Goal: Task Accomplishment & Management: Complete application form

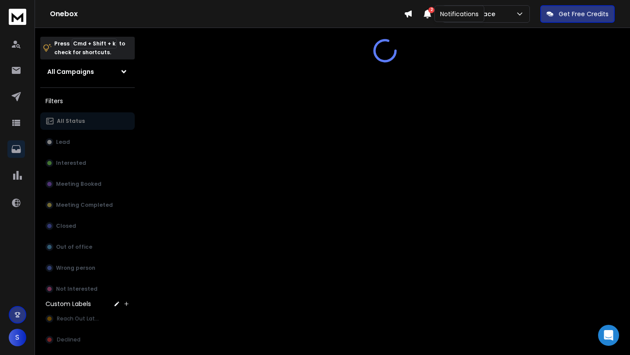
click at [432, 16] on icon at bounding box center [427, 14] width 9 height 9
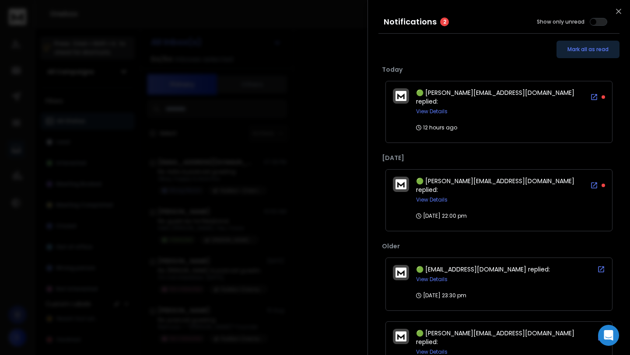
click at [567, 47] on span "Mark all as read" at bounding box center [587, 49] width 41 height 7
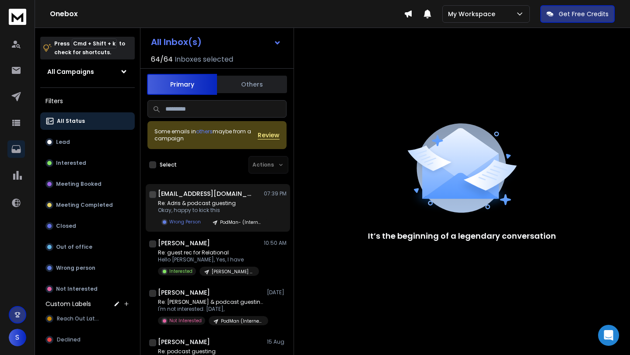
click at [228, 196] on div "[EMAIL_ADDRESS][DOMAIN_NAME] 07:39 PM" at bounding box center [222, 193] width 129 height 9
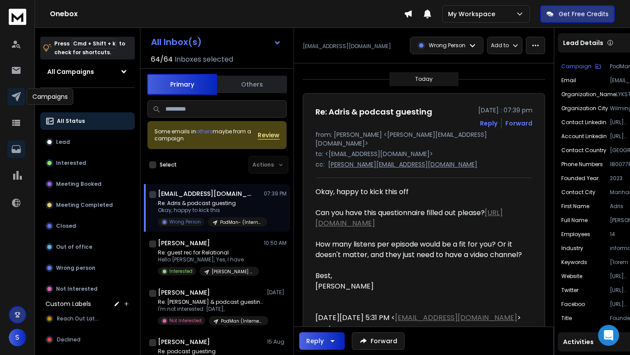
click at [14, 94] on icon at bounding box center [15, 96] width 9 height 9
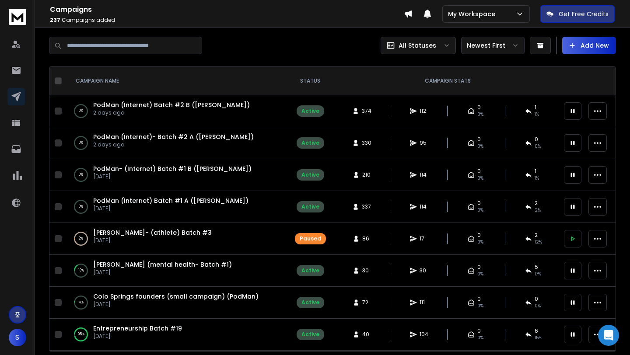
click at [173, 106] on span "PodMan (Internet) Batch #2 B ([PERSON_NAME])" at bounding box center [171, 105] width 157 height 9
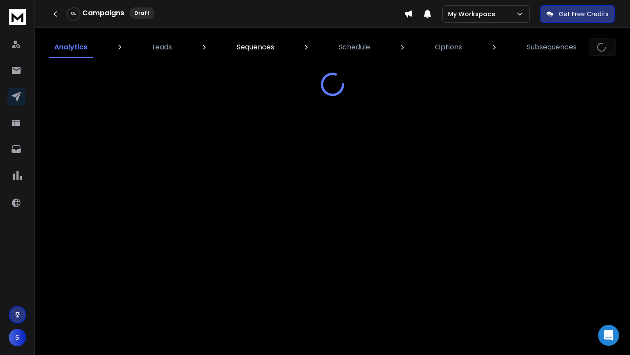
click at [273, 49] on p "Sequences" at bounding box center [256, 47] width 38 height 10
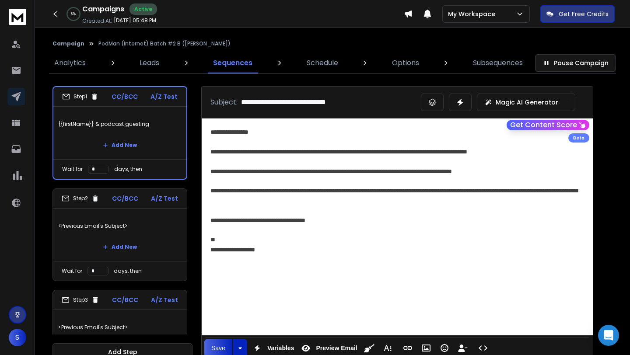
click at [281, 251] on div "**********" at bounding box center [396, 250] width 373 height 10
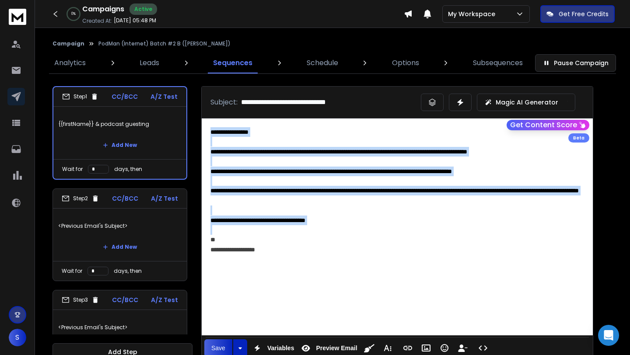
drag, startPoint x: 208, startPoint y: 130, endPoint x: 336, endPoint y: 230, distance: 162.0
click at [336, 230] on div "**********" at bounding box center [397, 224] width 391 height 213
click at [275, 227] on div at bounding box center [396, 230] width 373 height 10
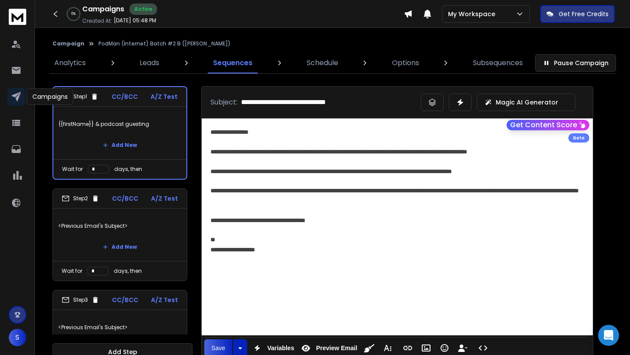
click at [15, 97] on icon at bounding box center [16, 96] width 10 height 10
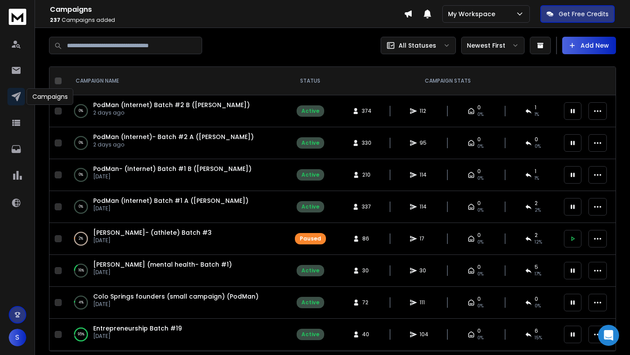
click at [591, 53] on button "Add New" at bounding box center [589, 45] width 54 height 17
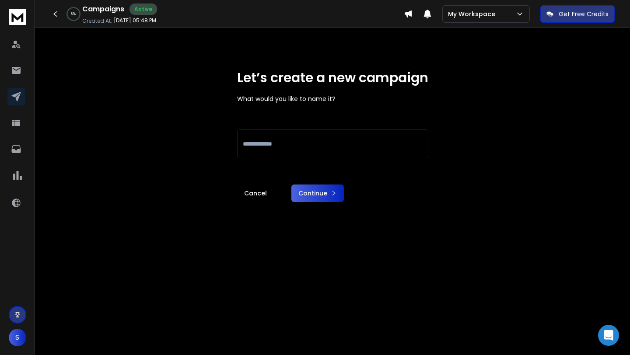
click at [364, 143] on input at bounding box center [332, 143] width 191 height 29
type input "****"
click at [377, 206] on div "Get only verified leads with our AI-powered Lead Finder, starting at $22/mo Try…" at bounding box center [315, 177] width 630 height 355
click at [303, 191] on button "Continue" at bounding box center [317, 192] width 52 height 17
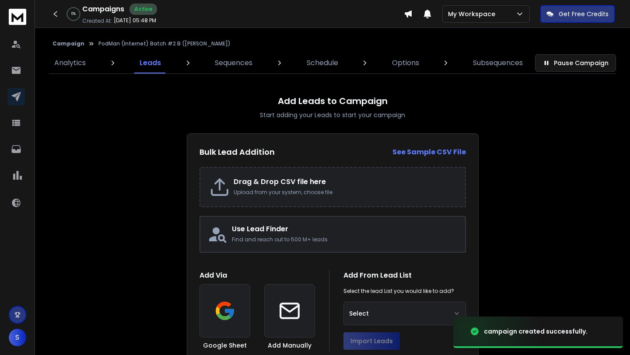
click at [220, 178] on icon at bounding box center [219, 187] width 21 height 21
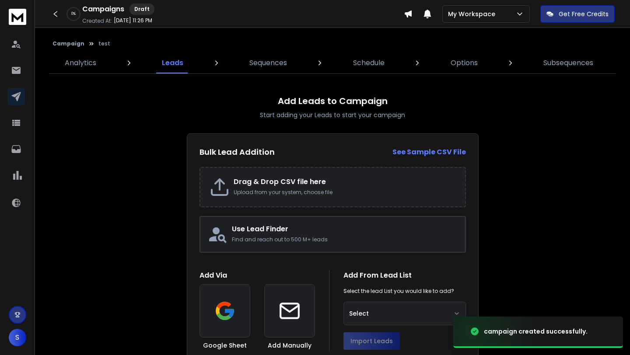
type input "**********"
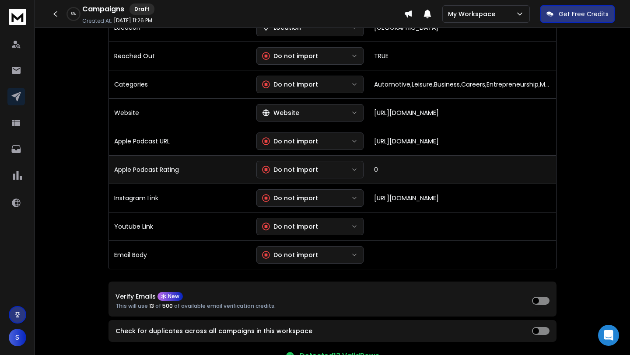
scroll to position [417, 0]
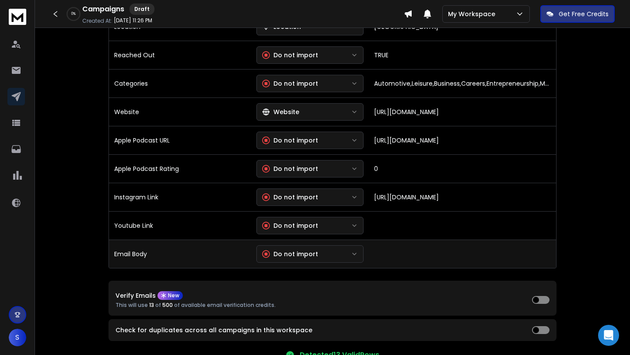
click at [268, 250] on div "Do not import" at bounding box center [290, 254] width 56 height 9
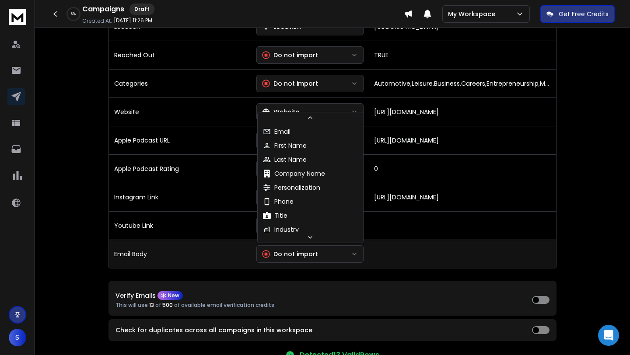
scroll to position [88, 0]
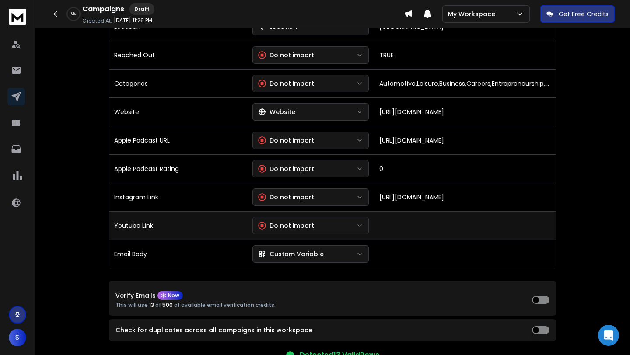
click at [253, 216] on td "Do not import" at bounding box center [310, 225] width 127 height 28
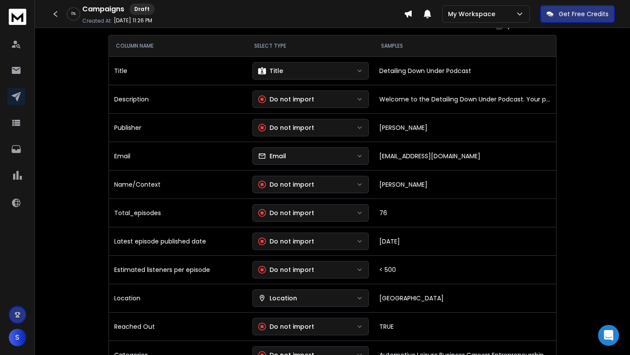
scroll to position [462, 0]
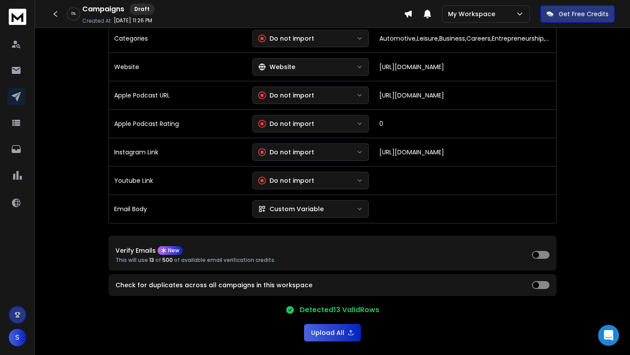
click at [328, 341] on button "Upload All" at bounding box center [332, 332] width 57 height 17
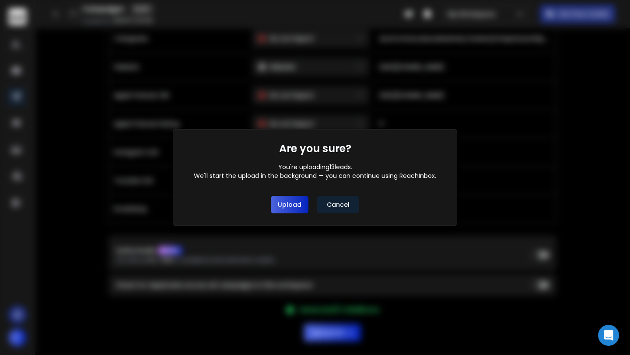
click at [298, 202] on button "Upload" at bounding box center [290, 204] width 38 height 17
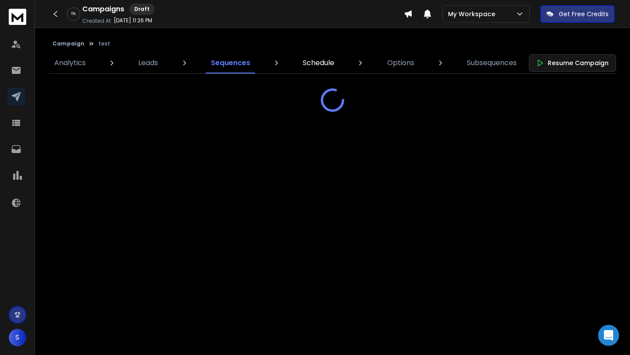
click at [304, 70] on link "Schedule" at bounding box center [318, 62] width 42 height 21
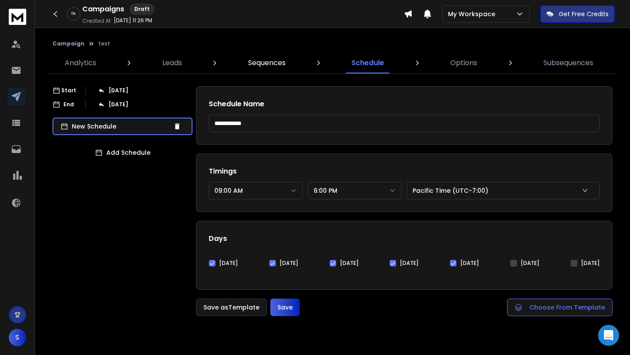
click at [285, 69] on link "Sequences" at bounding box center [267, 62] width 48 height 21
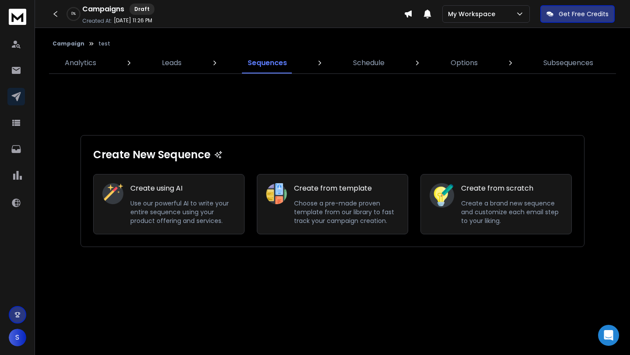
click at [487, 189] on h1 "Create from scratch" at bounding box center [511, 188] width 101 height 10
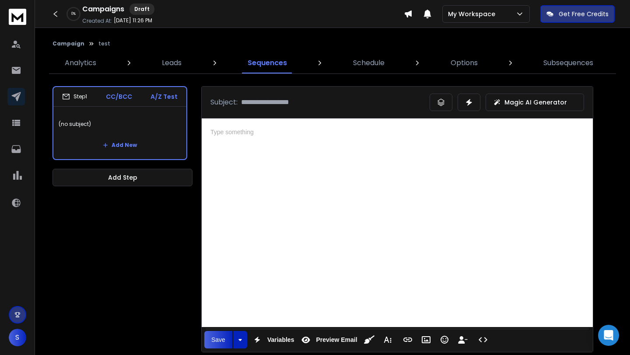
click at [350, 185] on div at bounding box center [397, 222] width 391 height 209
click at [265, 336] on span "Variables" at bounding box center [280, 339] width 31 height 7
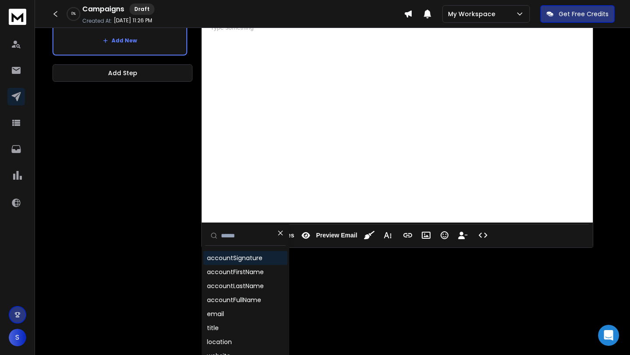
scroll to position [128, 0]
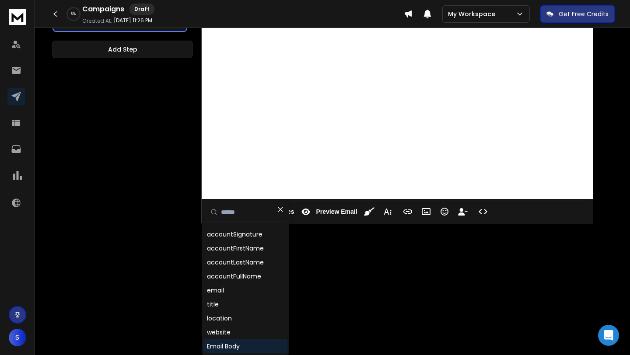
click at [234, 342] on div "Email Body" at bounding box center [223, 346] width 33 height 9
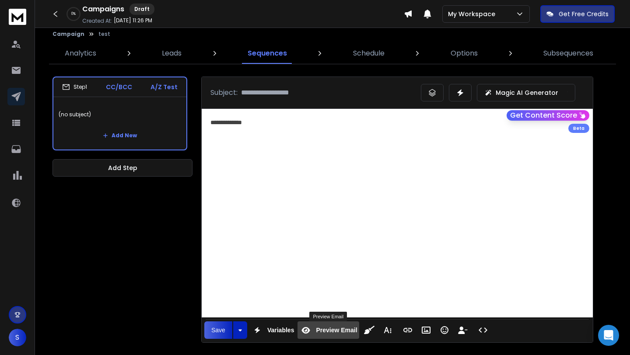
click at [320, 330] on span "Preview Email" at bounding box center [336, 330] width 45 height 7
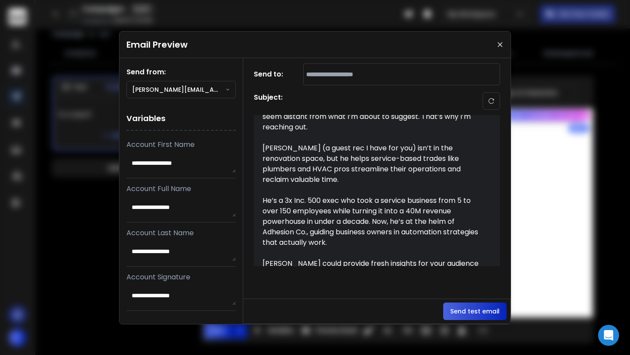
scroll to position [23, 0]
click at [487, 103] on button at bounding box center [490, 100] width 17 height 17
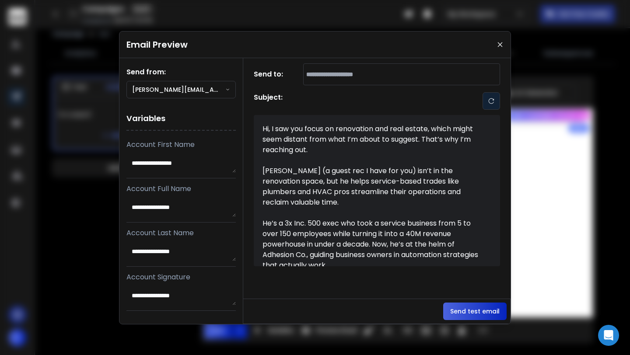
click at [487, 103] on button at bounding box center [490, 100] width 17 height 17
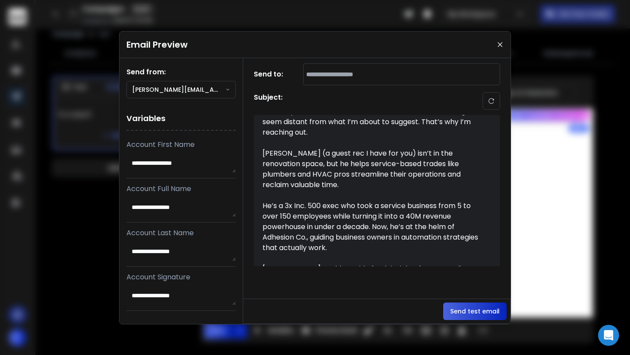
scroll to position [32, 0]
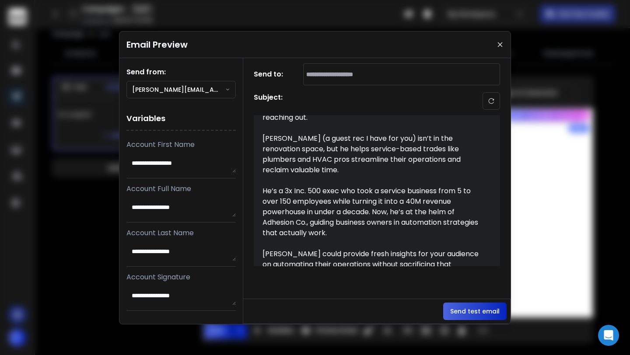
click at [376, 71] on input at bounding box center [401, 74] width 191 height 16
type input "**********"
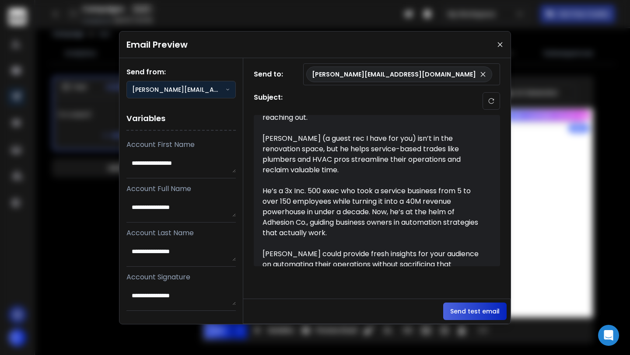
click at [202, 91] on div "[PERSON_NAME][EMAIL_ADDRESS][DOMAIN_NAME]" at bounding box center [181, 89] width 98 height 9
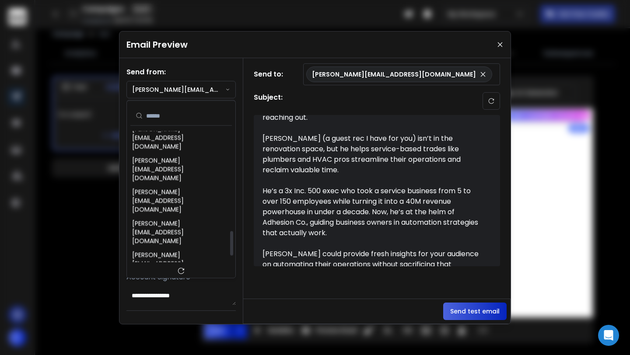
scroll to position [568, 0]
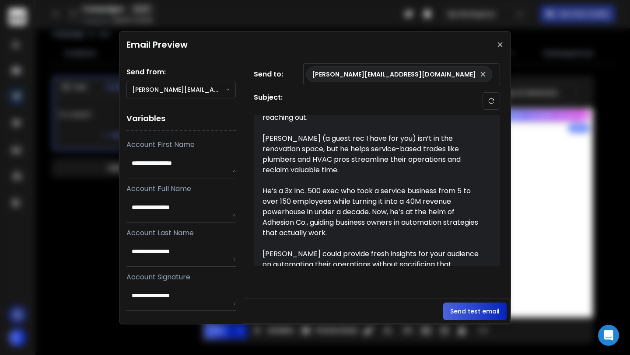
click at [381, 104] on div "Subject:" at bounding box center [365, 100] width 223 height 17
click at [468, 312] on button "Send test email" at bounding box center [474, 311] width 63 height 17
click at [505, 45] on div "Email Preview" at bounding box center [314, 44] width 391 height 26
click at [501, 45] on icon at bounding box center [499, 44] width 7 height 7
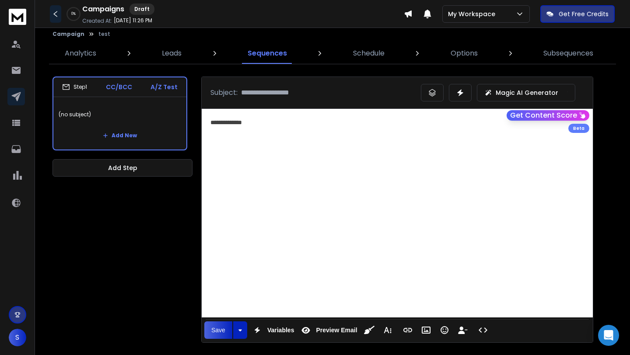
click at [53, 10] on icon at bounding box center [56, 14] width 8 height 8
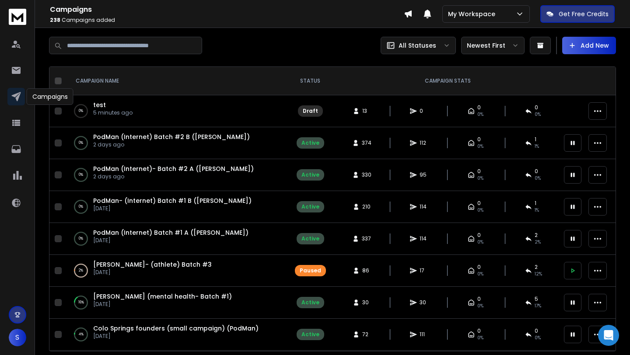
click at [14, 105] on div at bounding box center [17, 98] width 20 height 21
click at [14, 102] on link at bounding box center [15, 96] width 17 height 17
click at [570, 55] on div "Campaigns 238 Campaigns Added All Statuses Newest First Add New CAMPAIGN NAME S…" at bounding box center [332, 194] width 567 height 315
click at [584, 49] on button "Add New" at bounding box center [589, 45] width 54 height 17
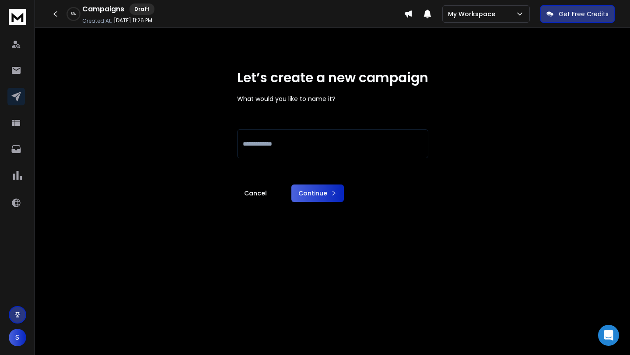
click at [269, 138] on input at bounding box center [332, 143] width 191 height 29
type input "******"
click at [291, 184] on button "Continue" at bounding box center [317, 192] width 52 height 17
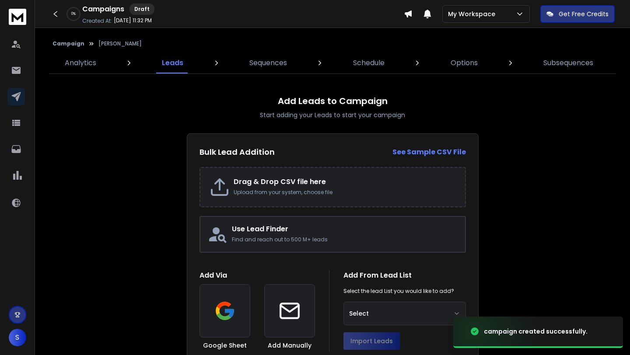
click at [284, 184] on h2 "Drag & Drop CSV file here" at bounding box center [344, 182] width 223 height 10
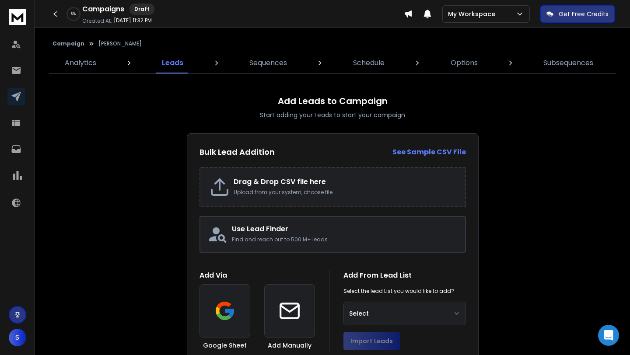
type input "**********"
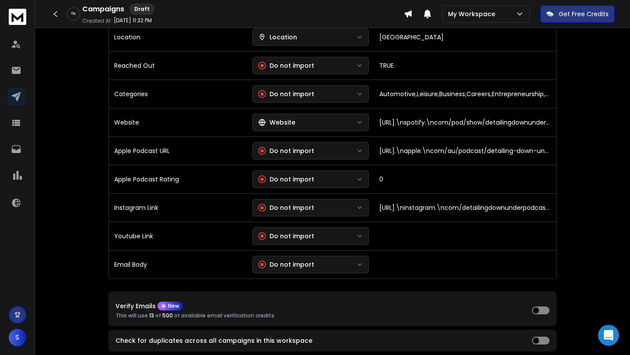
scroll to position [462, 0]
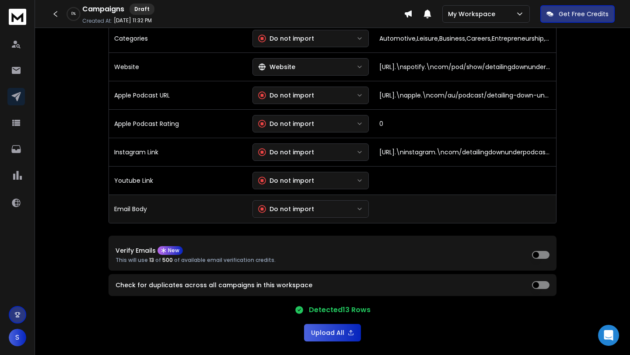
click at [292, 205] on div "Do not import" at bounding box center [286, 209] width 56 height 9
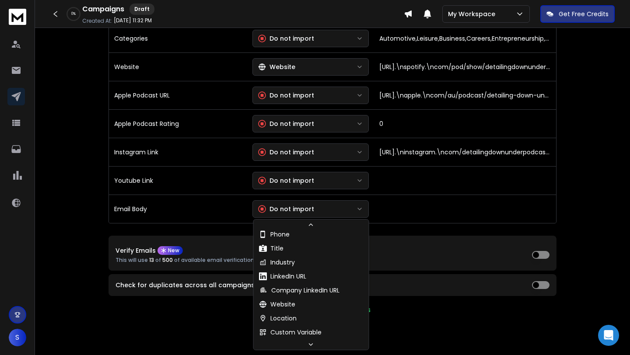
scroll to position [80, 0]
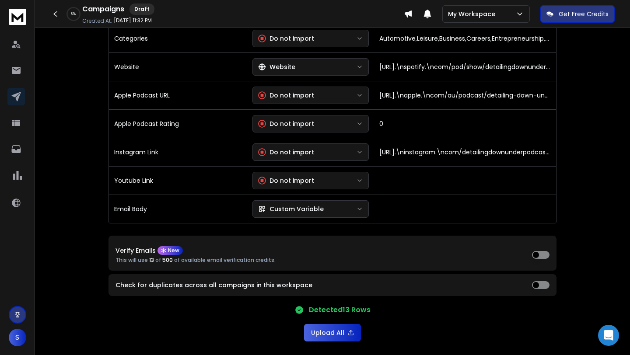
click at [330, 331] on button "Upload All" at bounding box center [332, 332] width 57 height 17
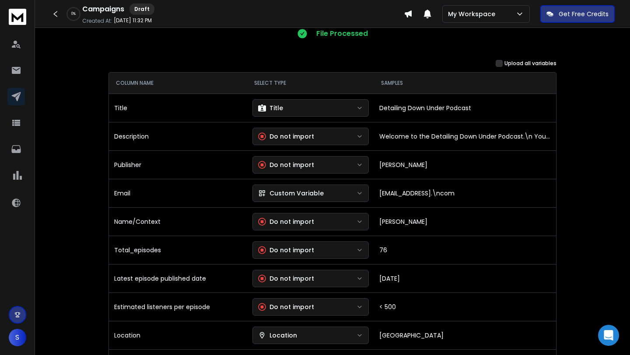
scroll to position [104, 0]
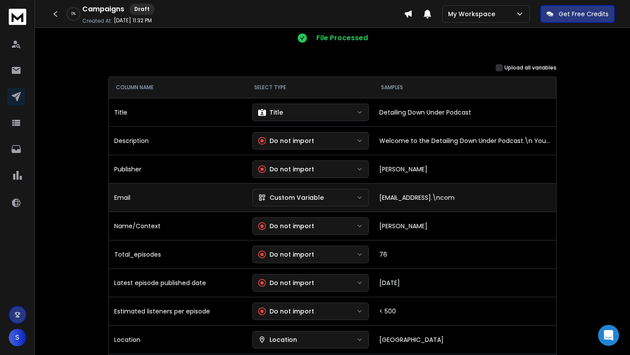
click at [307, 198] on div "Custom Variable" at bounding box center [291, 197] width 66 height 9
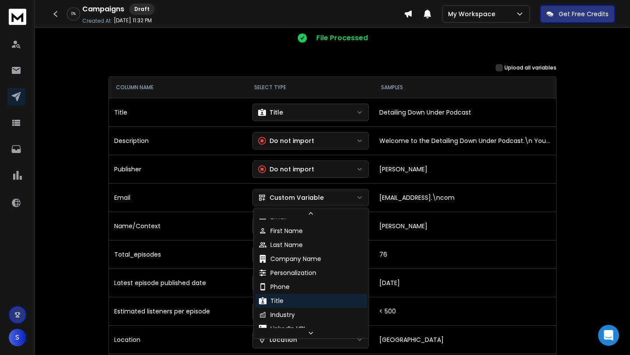
scroll to position [0, 0]
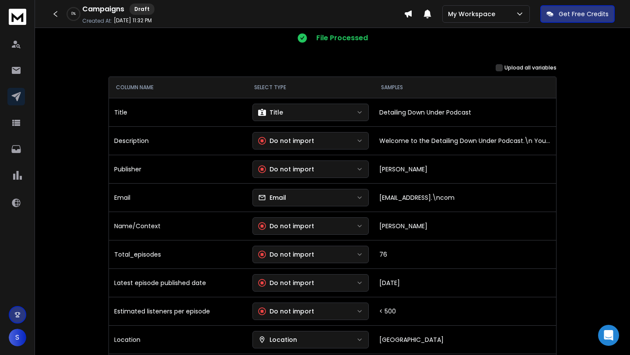
click at [64, 222] on div "[PERSON_NAME]- Blue Collar_Home Services (Make Sheet) - Podseeker-Blue Collar_H…" at bounding box center [315, 304] width 630 height 817
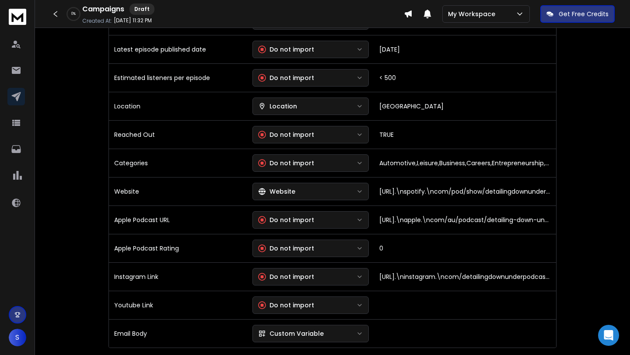
scroll to position [462, 0]
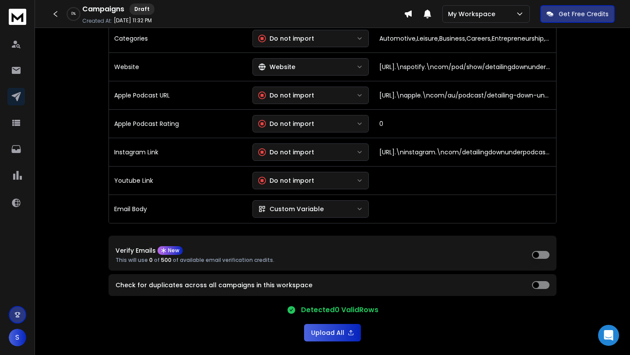
click at [323, 336] on button "Upload All" at bounding box center [332, 332] width 57 height 17
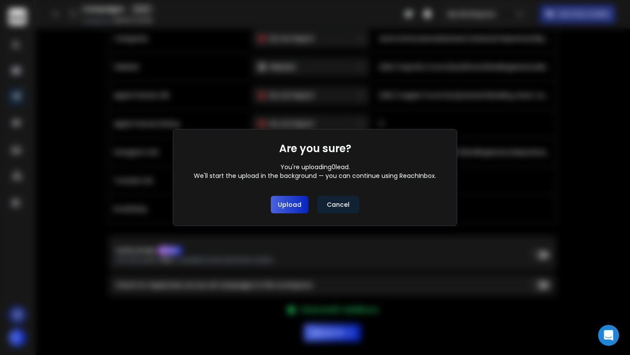
click at [280, 211] on button "Upload" at bounding box center [290, 204] width 38 height 17
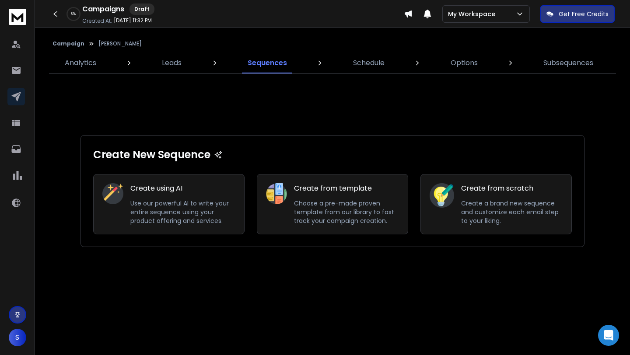
click at [487, 212] on p "Create a brand new sequence and customize each email step to your liking." at bounding box center [511, 212] width 101 height 26
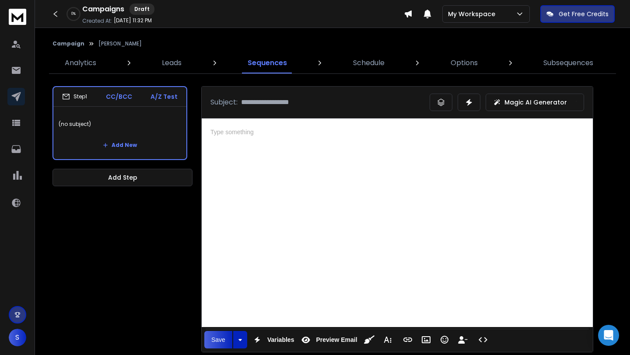
click at [331, 163] on div at bounding box center [397, 222] width 391 height 209
click at [277, 342] on span "Variables" at bounding box center [280, 339] width 31 height 7
click at [258, 342] on input "text" at bounding box center [250, 340] width 59 height 19
type input "*"
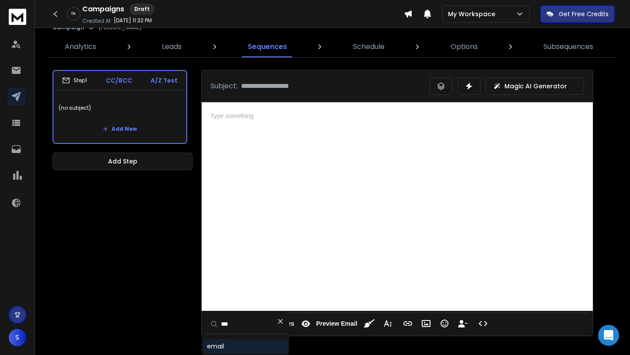
scroll to position [56, 0]
type input "*"
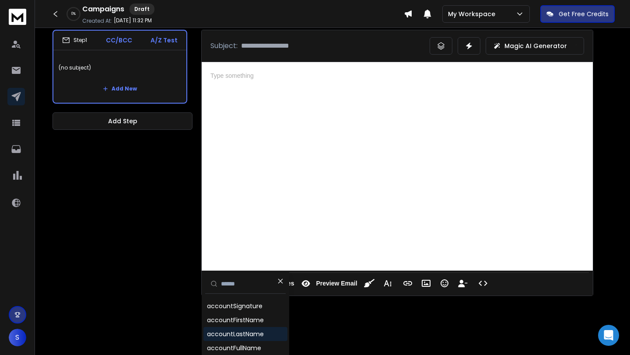
click at [281, 282] on icon at bounding box center [280, 281] width 7 height 7
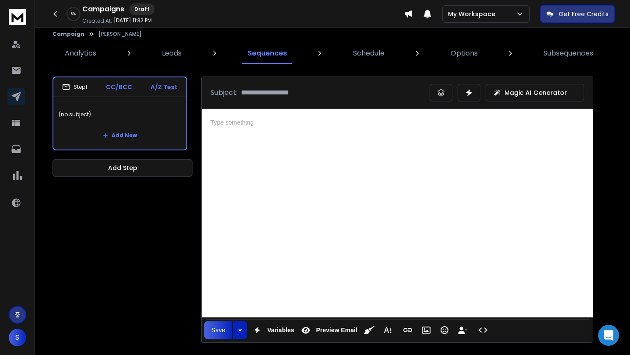
scroll to position [10, 0]
click at [285, 328] on span "Variables" at bounding box center [280, 330] width 31 height 7
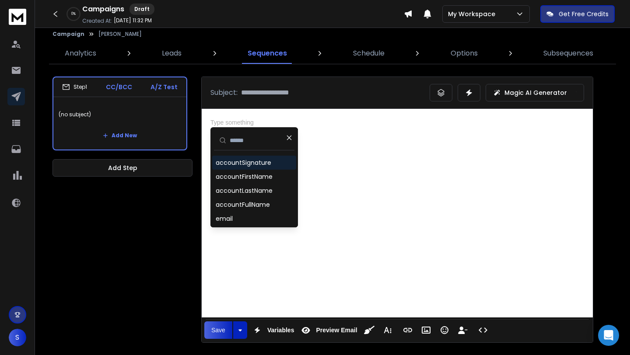
click at [244, 140] on input "text" at bounding box center [259, 140] width 59 height 19
type input "*"
click at [170, 58] on p "Leads" at bounding box center [172, 53] width 20 height 10
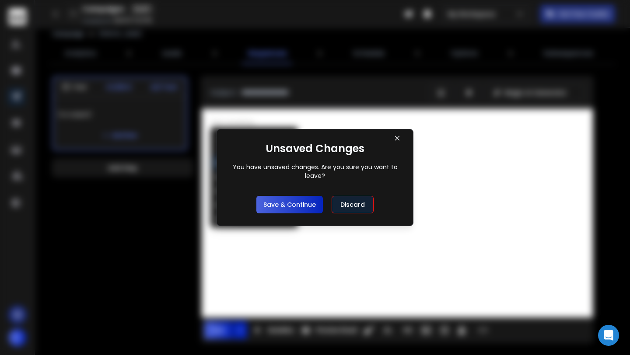
click at [291, 203] on button "Save & Continue" at bounding box center [289, 204] width 66 height 17
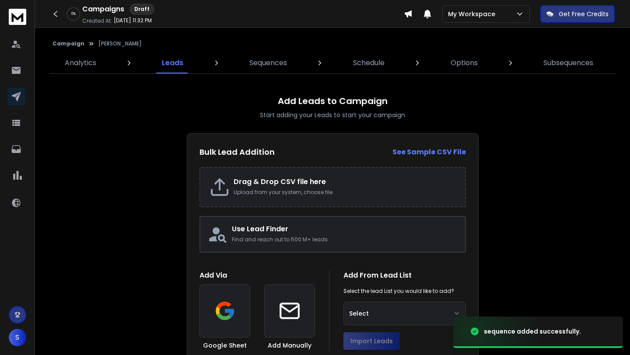
click at [275, 198] on div "Drag & Drop CSV file here Upload from your system, choose file" at bounding box center [332, 187] width 266 height 40
type input "**********"
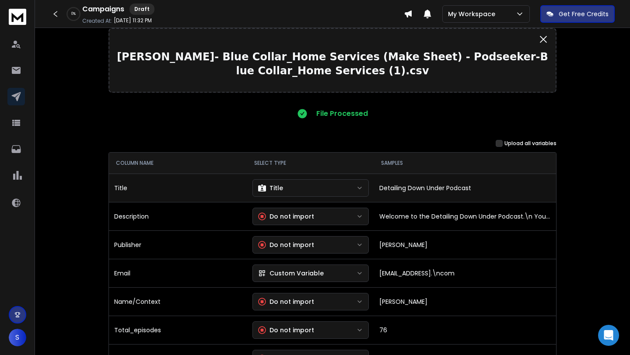
scroll to position [30, 0]
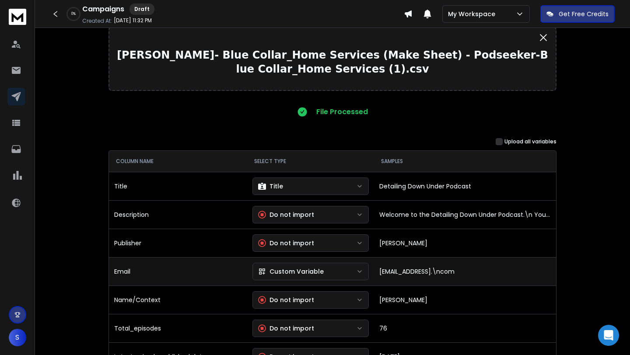
click at [272, 268] on div "Custom Variable" at bounding box center [291, 271] width 66 height 9
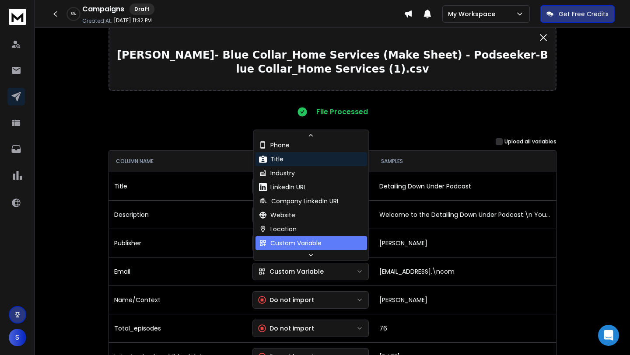
scroll to position [0, 0]
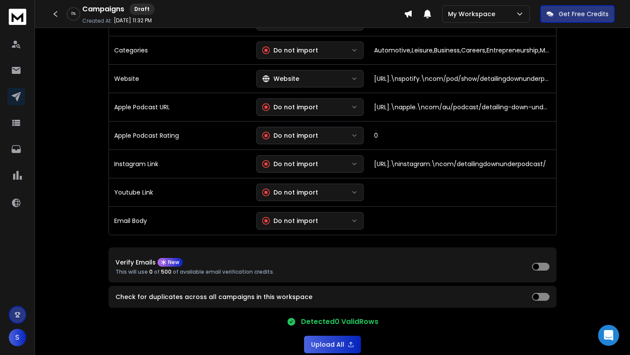
scroll to position [462, 0]
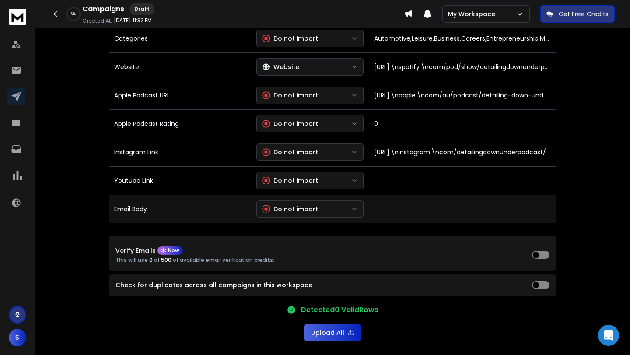
click at [315, 215] on button "Do not import" at bounding box center [310, 208] width 108 height 17
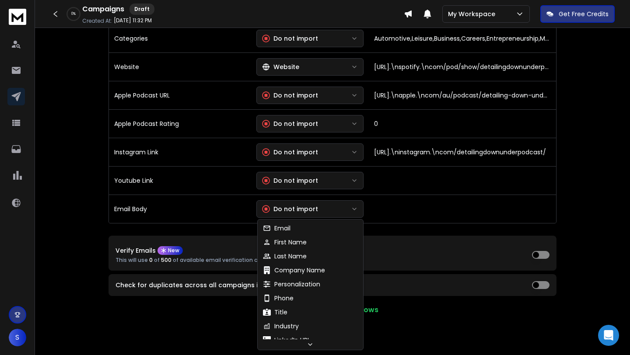
scroll to position [80, 0]
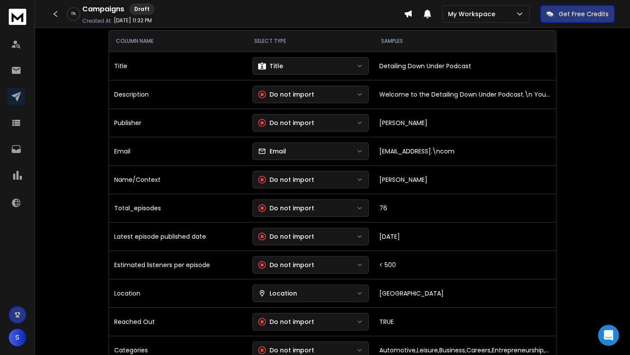
scroll to position [150, 0]
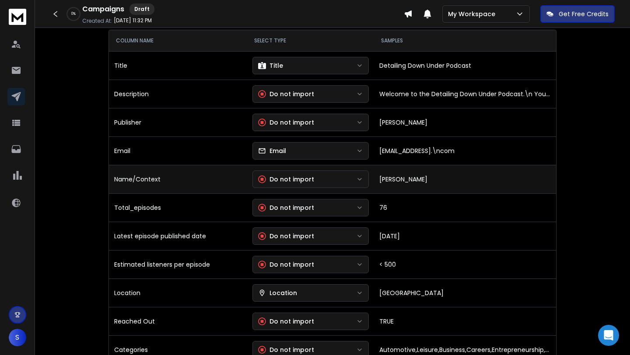
click at [309, 176] on div "Do not import" at bounding box center [286, 179] width 56 height 9
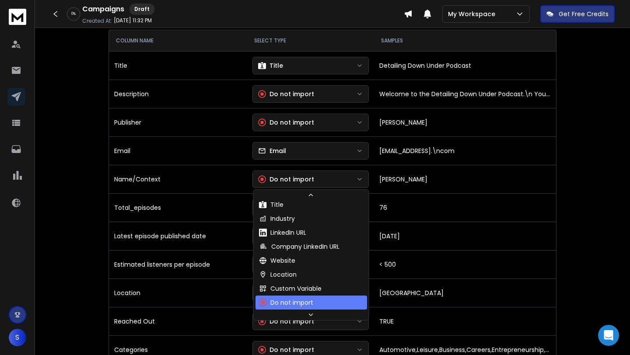
scroll to position [0, 0]
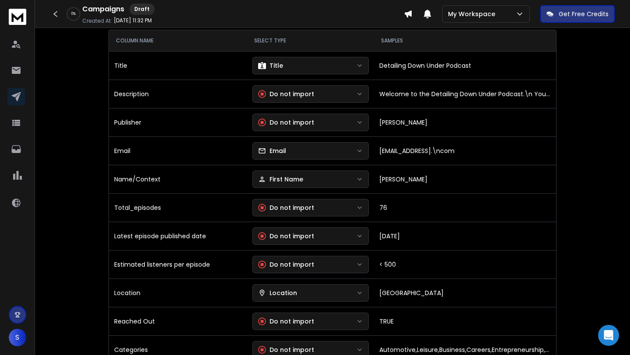
click at [80, 209] on div "[PERSON_NAME]- Blue Collar_Home Services (Make Sheet) - Podseeker-Blue Collar_H…" at bounding box center [315, 258] width 630 height 817
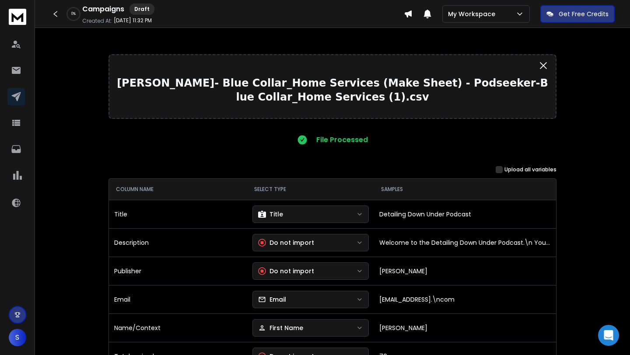
scroll to position [0, 0]
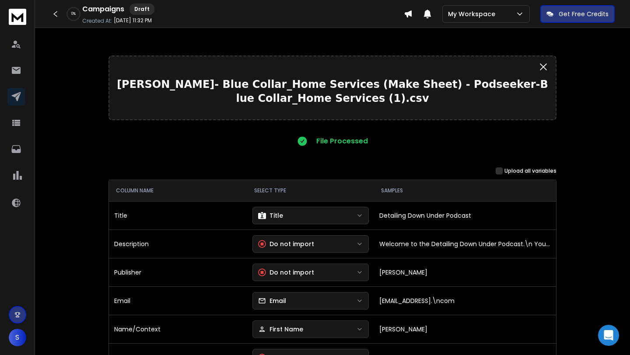
click at [498, 172] on button "Upload all variables" at bounding box center [498, 170] width 7 height 7
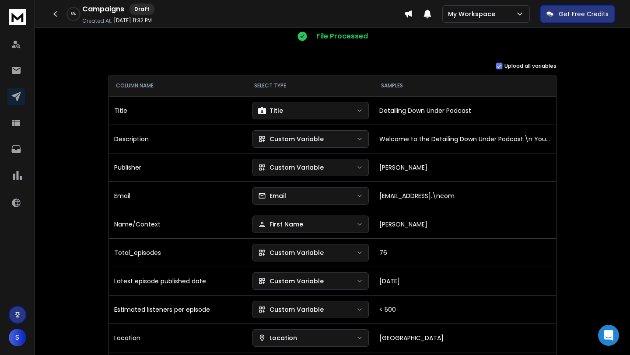
scroll to position [0, 0]
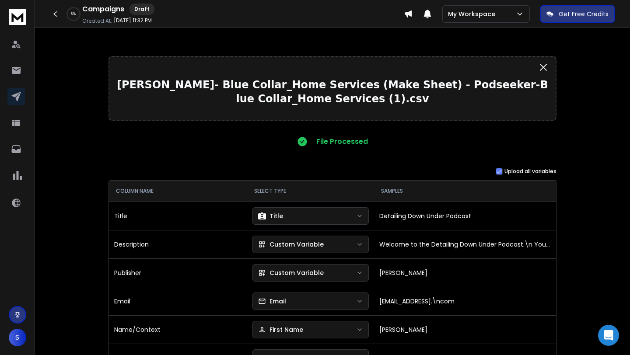
click at [543, 68] on icon at bounding box center [543, 67] width 10 height 10
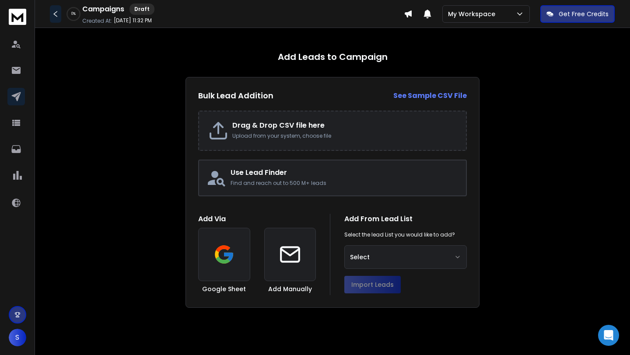
click at [58, 13] on icon at bounding box center [56, 14] width 8 height 8
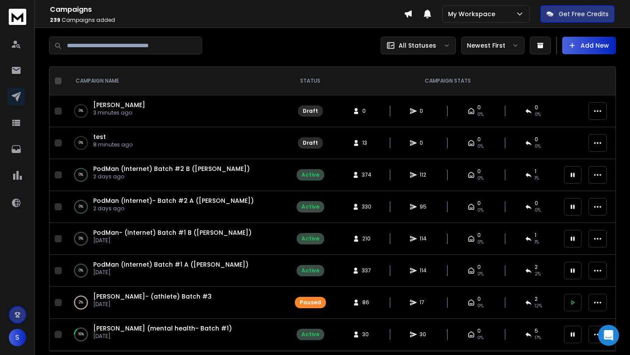
click at [595, 136] on button "button" at bounding box center [597, 142] width 18 height 17
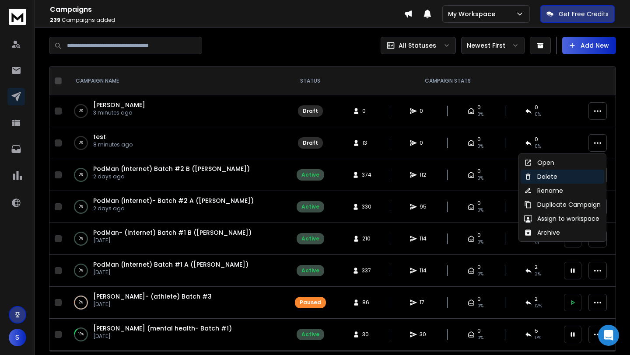
click at [537, 177] on div "Delete" at bounding box center [540, 176] width 33 height 9
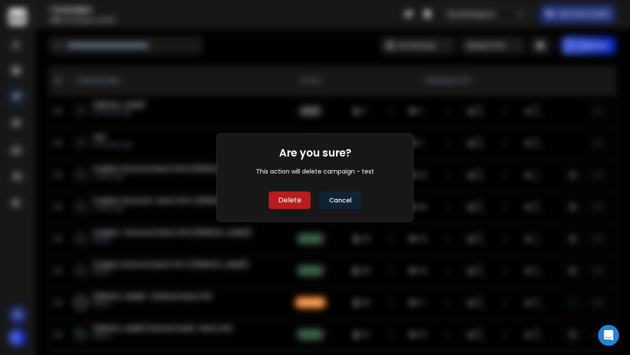
click at [289, 192] on button "Delete" at bounding box center [289, 199] width 42 height 17
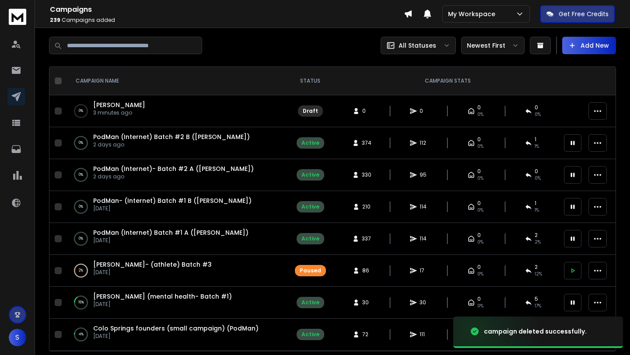
click at [284, 111] on td "Draft" at bounding box center [310, 111] width 52 height 32
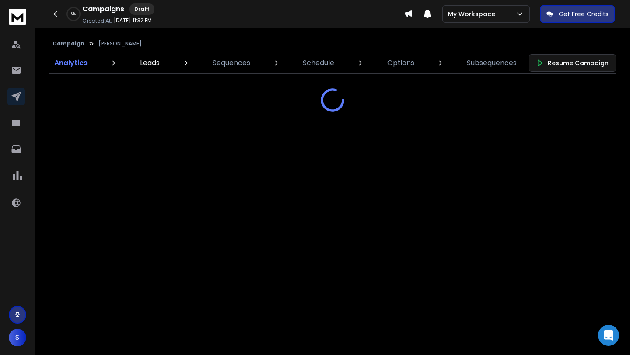
click at [159, 67] on p "Leads" at bounding box center [150, 63] width 20 height 10
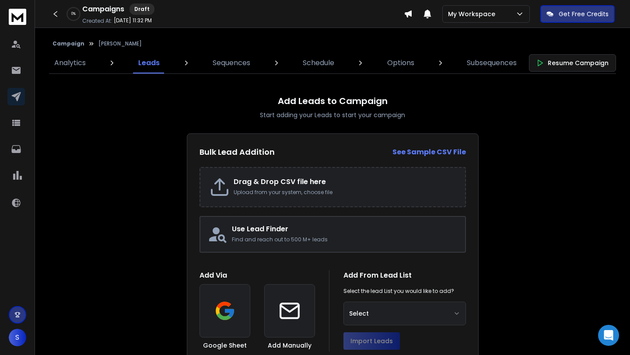
click at [261, 174] on div "Drag & Drop CSV file here Upload from your system, choose file" at bounding box center [332, 187] width 266 height 40
type input "**********"
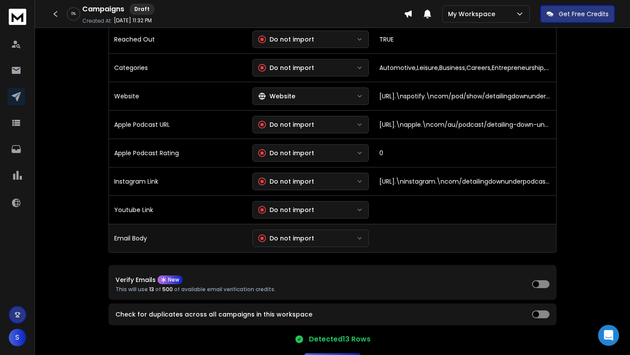
scroll to position [462, 0]
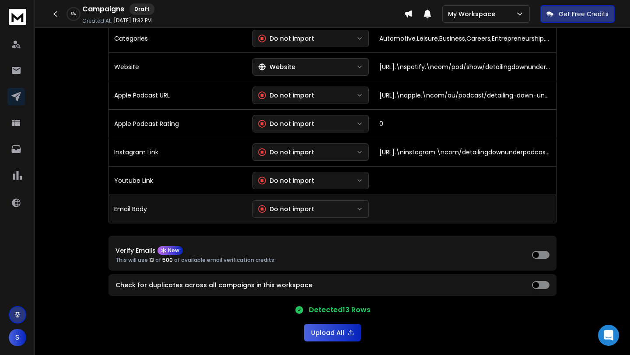
click at [334, 214] on button "Do not import" at bounding box center [310, 208] width 117 height 17
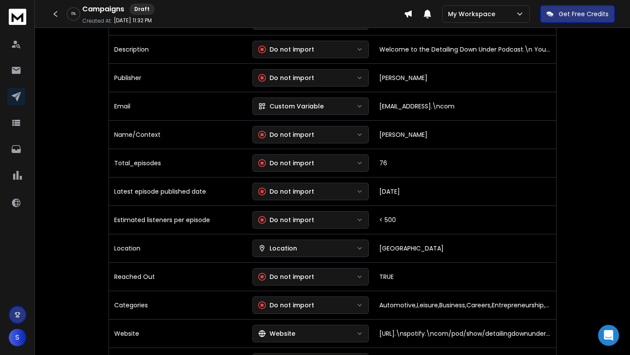
scroll to position [192, 0]
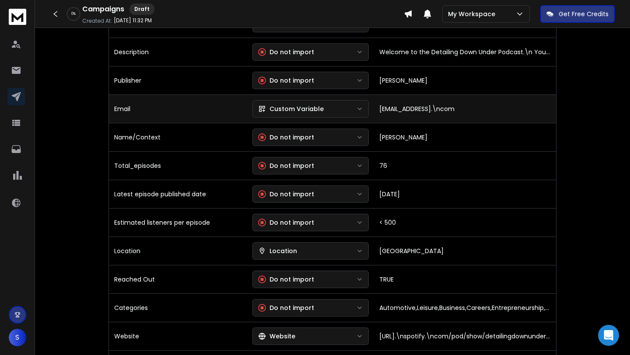
click at [325, 111] on button "Custom Variable" at bounding box center [310, 108] width 117 height 17
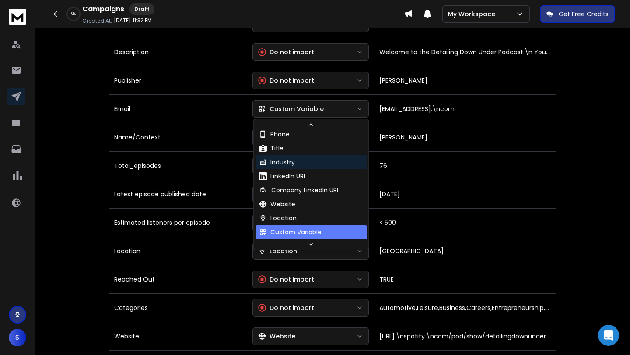
scroll to position [0, 0]
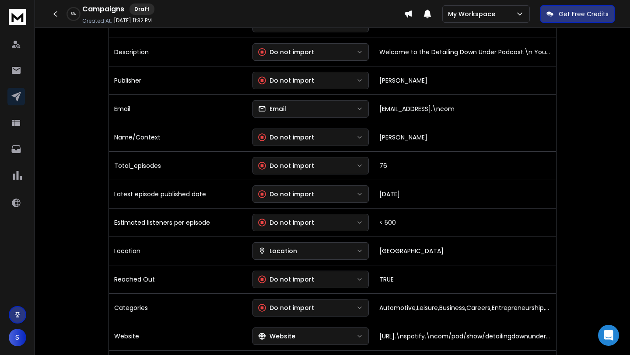
click at [68, 138] on div "[PERSON_NAME]- Blue Collar_Home Services (Make Sheet) - Podseeker-Blue Collar_H…" at bounding box center [315, 216] width 630 height 817
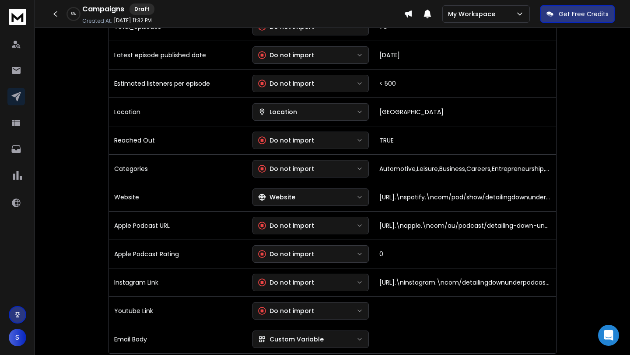
scroll to position [462, 0]
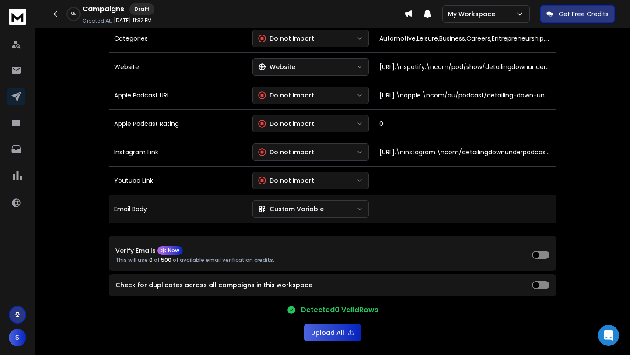
click at [325, 216] on button "Custom Variable" at bounding box center [310, 208] width 117 height 17
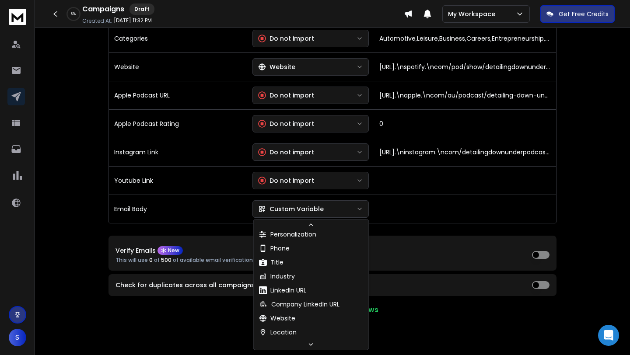
scroll to position [80, 0]
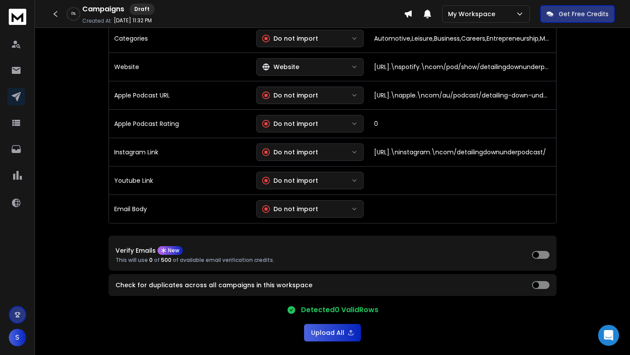
click at [169, 328] on div "Upload All" at bounding box center [332, 332] width 448 height 17
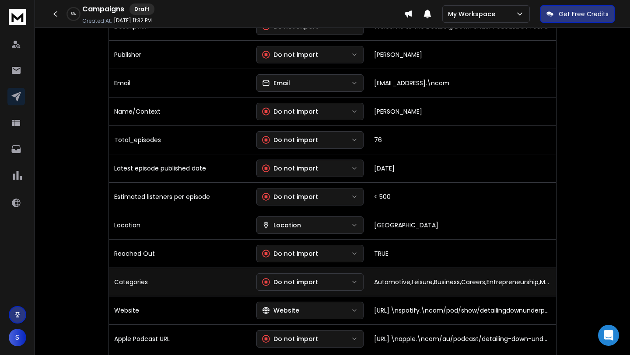
scroll to position [212, 0]
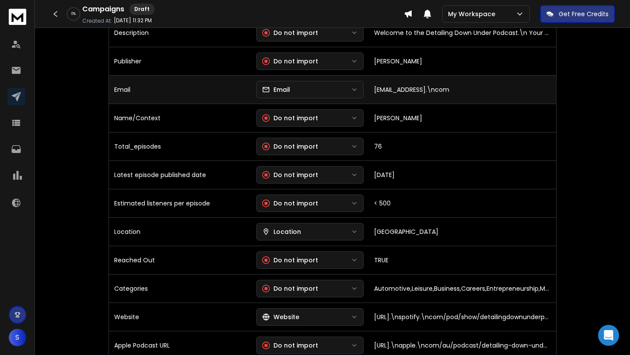
click at [278, 90] on div "Email" at bounding box center [276, 89] width 28 height 9
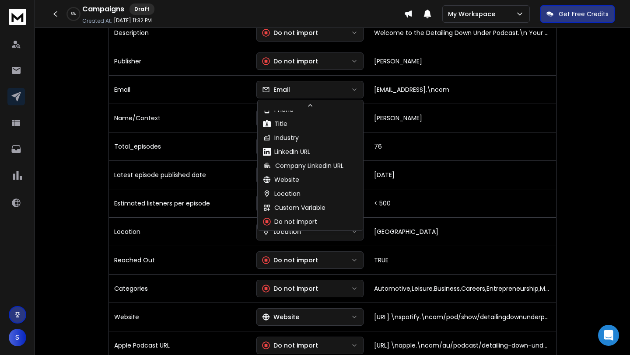
scroll to position [80, 0]
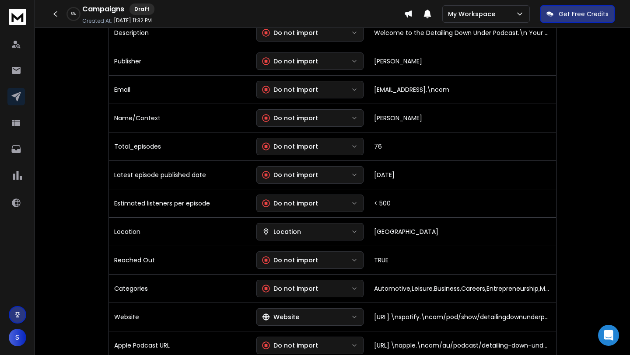
click at [64, 230] on div "[PERSON_NAME]- Blue Collar_Home Services (Make Sheet) - Podseeker-Blue Collar_H…" at bounding box center [315, 196] width 630 height 817
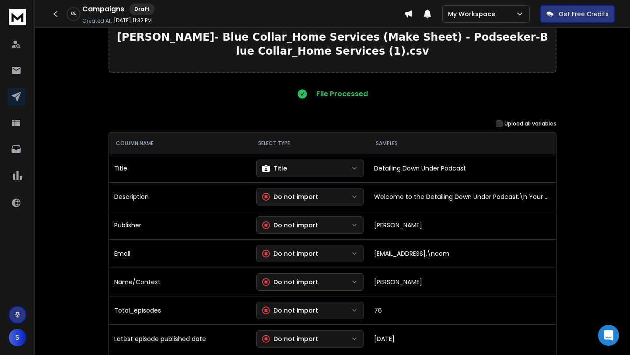
scroll to position [0, 0]
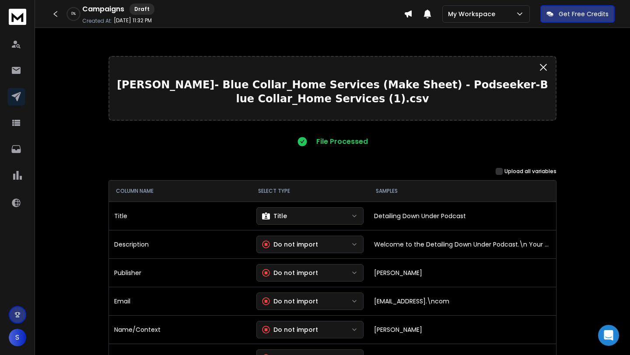
click at [497, 174] on button "Upload all variables" at bounding box center [498, 171] width 7 height 7
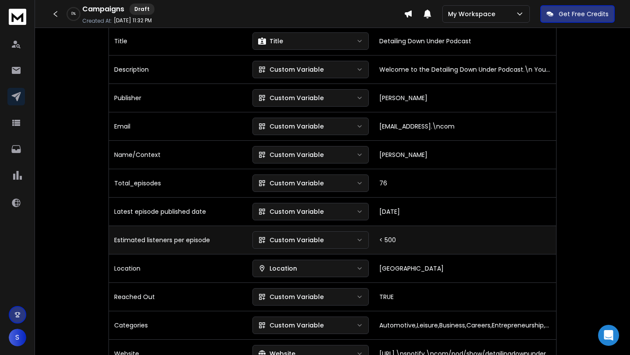
scroll to position [175, 0]
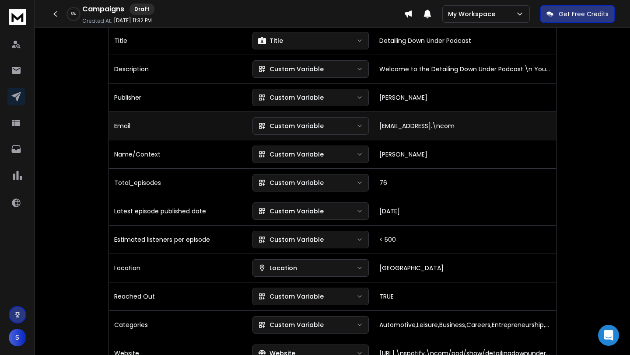
click at [327, 131] on button "Custom Variable" at bounding box center [310, 125] width 117 height 17
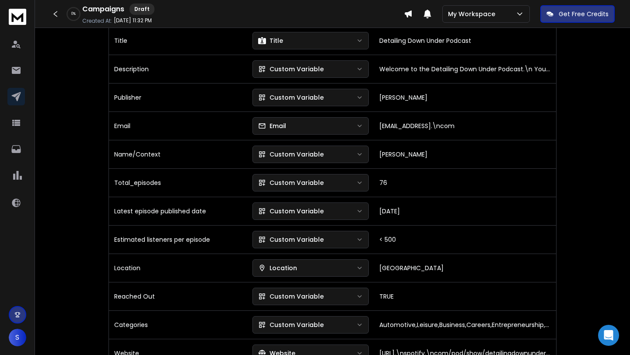
scroll to position [462, 0]
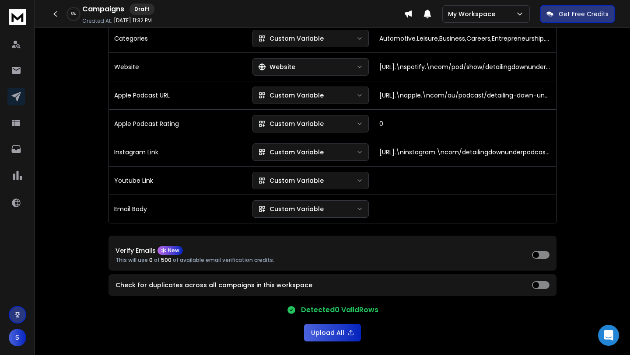
click at [319, 338] on button "Upload All" at bounding box center [332, 332] width 57 height 17
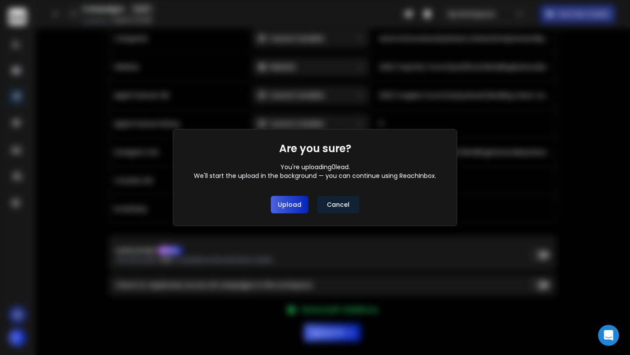
click at [293, 196] on button "Upload" at bounding box center [290, 204] width 38 height 17
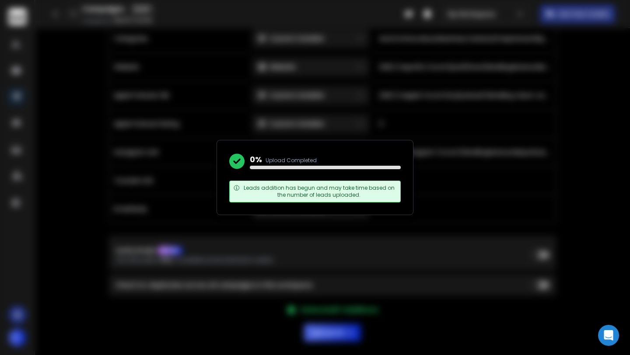
click at [317, 133] on div "0 % Upload Completed Leads addition has begun and may take time based on the nu…" at bounding box center [315, 177] width 630 height 93
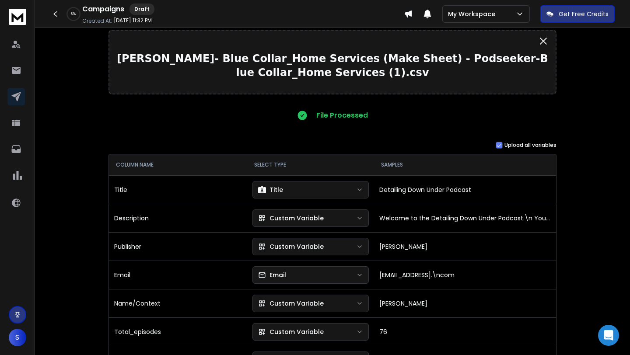
scroll to position [0, 0]
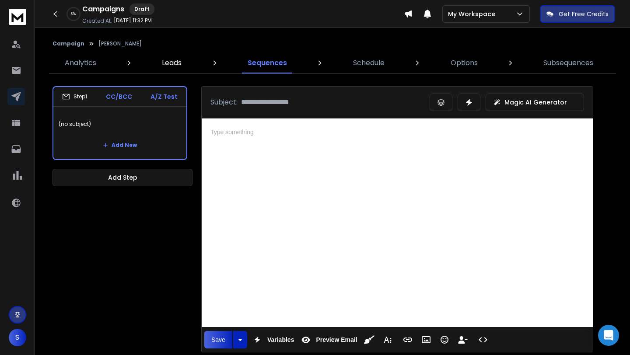
click at [170, 67] on p "Leads" at bounding box center [172, 63] width 20 height 10
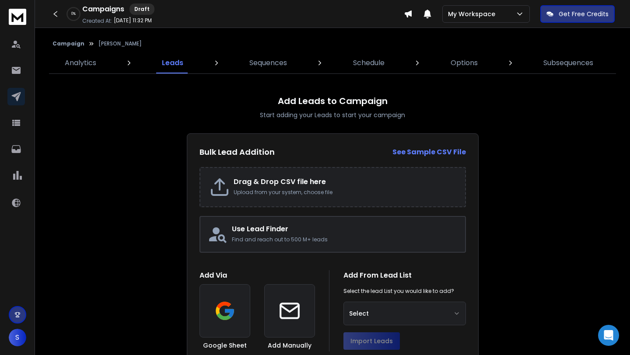
click at [297, 198] on div "Drag & Drop CSV file here Upload from your system, choose file" at bounding box center [332, 187] width 266 height 40
click at [18, 97] on icon at bounding box center [15, 96] width 9 height 9
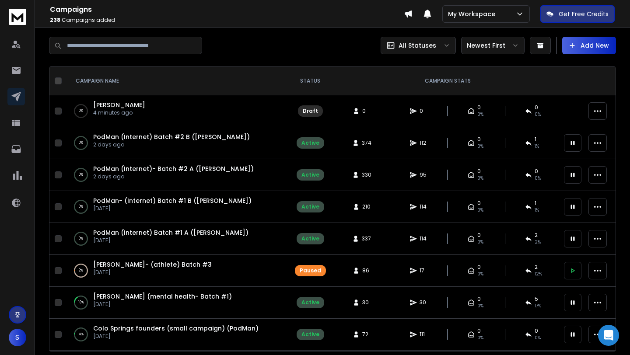
click at [595, 112] on icon "button" at bounding box center [597, 111] width 9 height 9
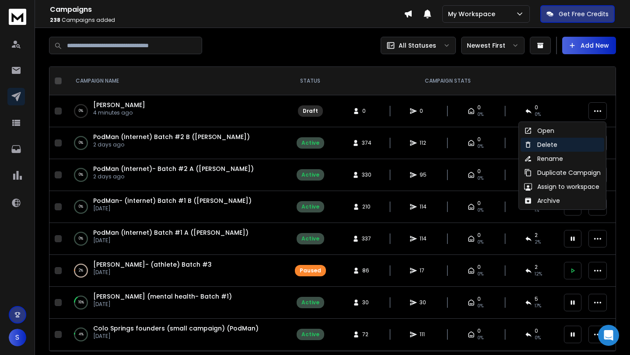
click at [546, 147] on div "Delete" at bounding box center [540, 144] width 33 height 9
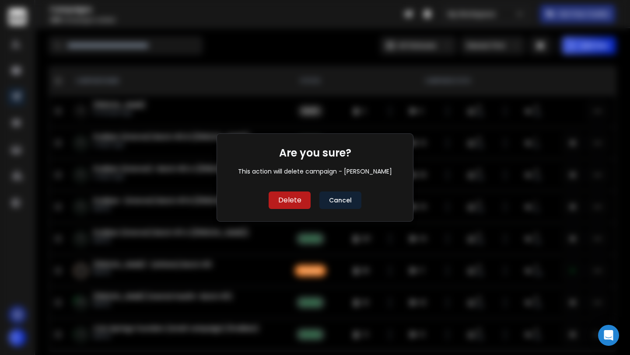
click at [301, 193] on button "Delete" at bounding box center [289, 199] width 42 height 17
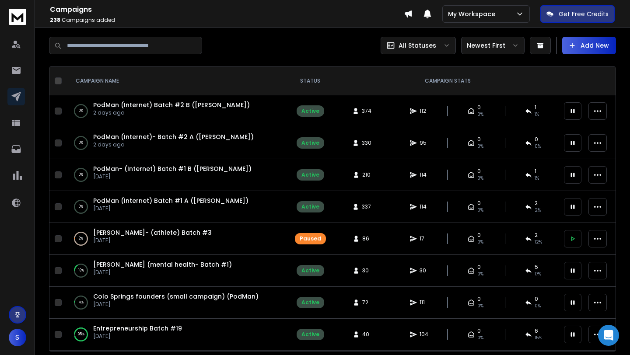
click at [582, 46] on button "Add New" at bounding box center [589, 45] width 54 height 17
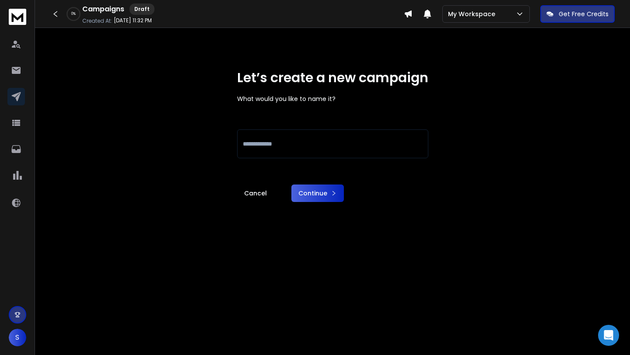
click at [262, 147] on input at bounding box center [332, 143] width 191 height 29
type input "****"
click at [323, 200] on button "Continue" at bounding box center [317, 192] width 52 height 17
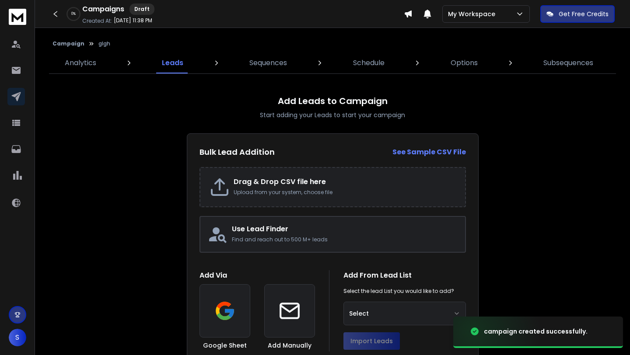
click at [296, 183] on h2 "Drag & Drop CSV file here" at bounding box center [344, 182] width 223 height 10
type input "**********"
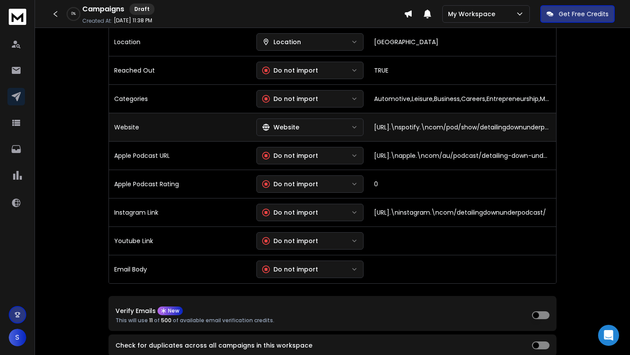
scroll to position [462, 0]
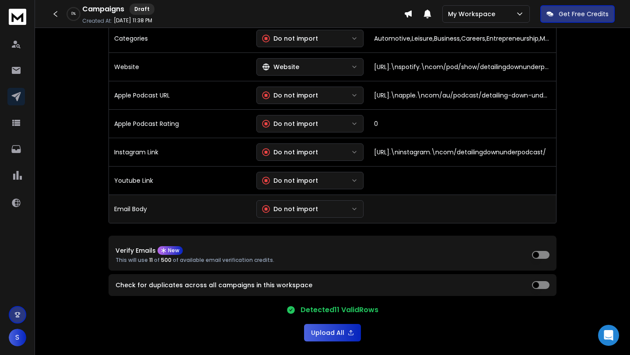
click at [327, 209] on button "Do not import" at bounding box center [310, 208] width 108 height 17
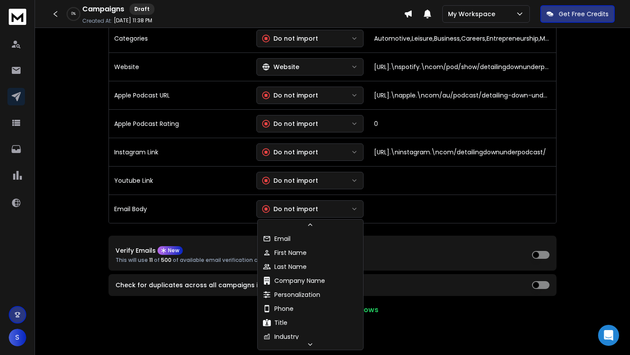
scroll to position [80, 0]
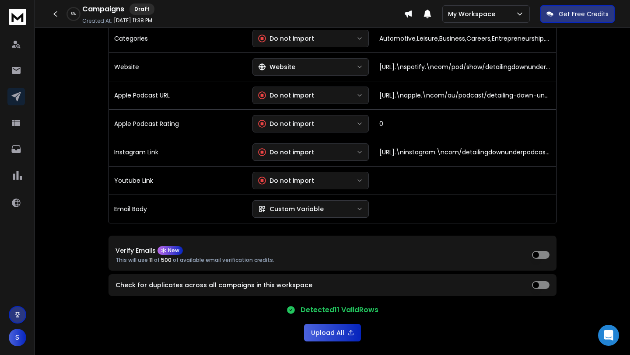
click at [341, 337] on button "Upload All" at bounding box center [332, 332] width 57 height 17
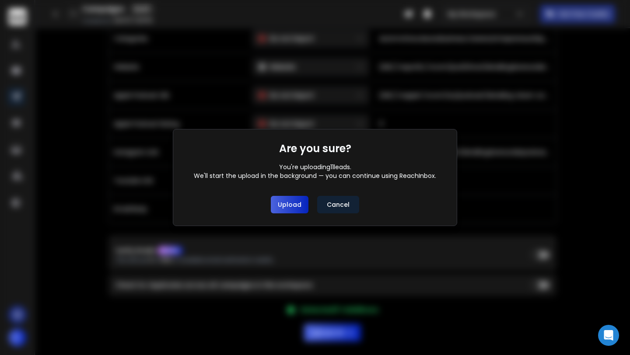
click at [292, 208] on button "Upload" at bounding box center [290, 204] width 38 height 17
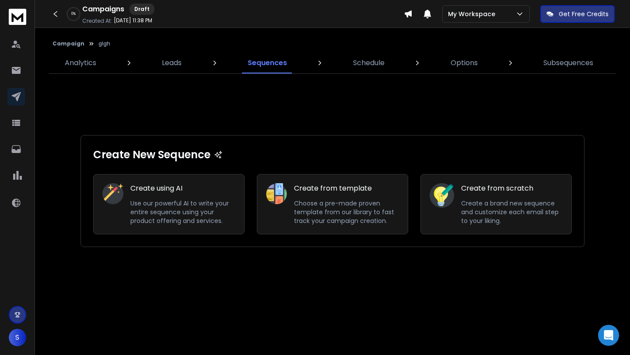
click at [480, 208] on p "Create a brand new sequence and customize each email step to your liking." at bounding box center [511, 212] width 101 height 26
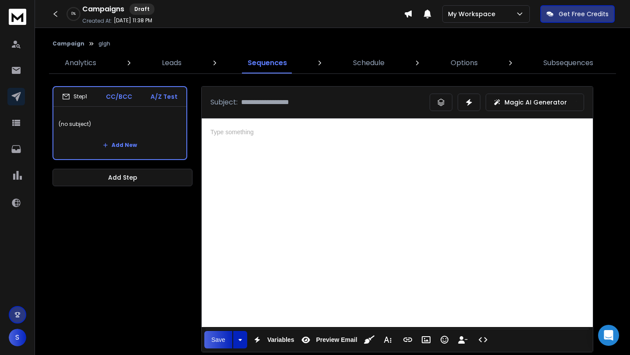
click at [295, 207] on div at bounding box center [397, 222] width 391 height 209
click at [281, 334] on div "Variables" at bounding box center [272, 340] width 47 height 14
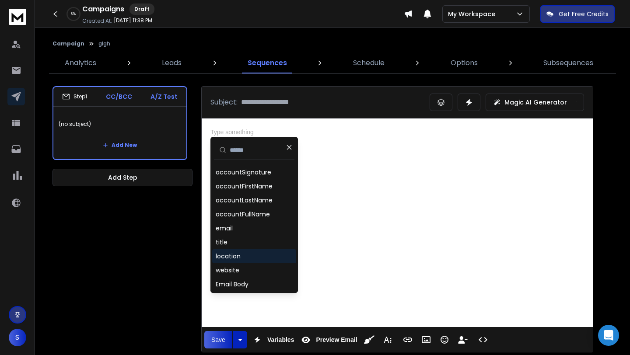
scroll to position [10, 0]
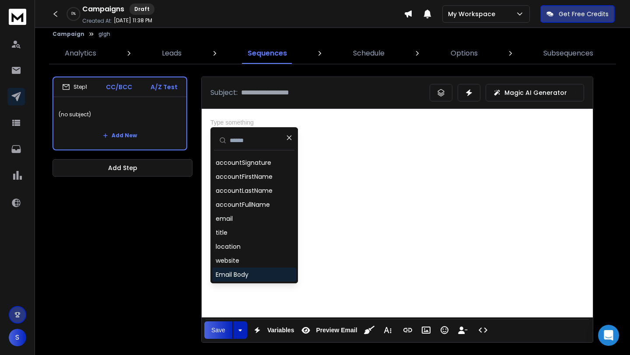
click at [242, 276] on div "Email Body" at bounding box center [232, 274] width 33 height 9
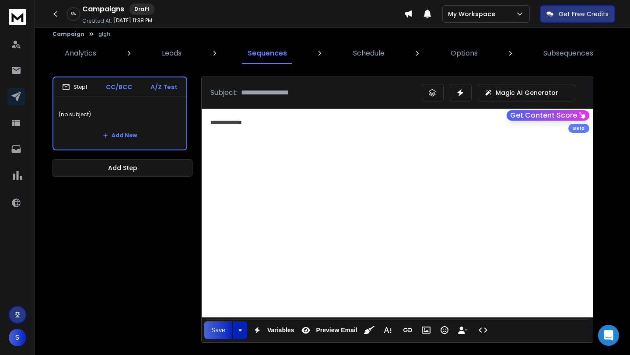
click at [279, 92] on input at bounding box center [326, 92] width 171 height 10
type input "*****"
click at [240, 324] on div "button" at bounding box center [240, 329] width 14 height 17
click at [266, 247] on div "**********" at bounding box center [397, 213] width 391 height 209
click at [339, 331] on span "Preview Email" at bounding box center [336, 330] width 45 height 7
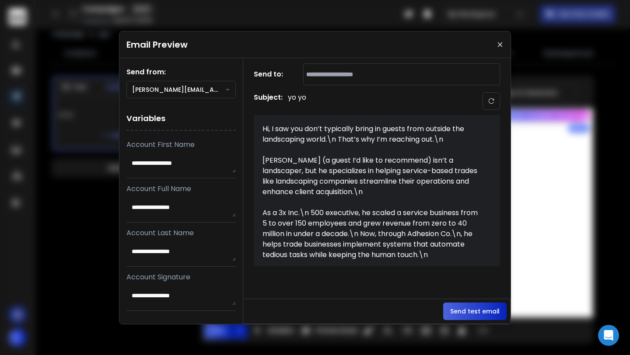
click at [370, 78] on input at bounding box center [401, 74] width 191 height 16
type input "**********"
click at [179, 85] on p "[PERSON_NAME][EMAIL_ADDRESS][DOMAIN_NAME]" at bounding box center [178, 89] width 93 height 9
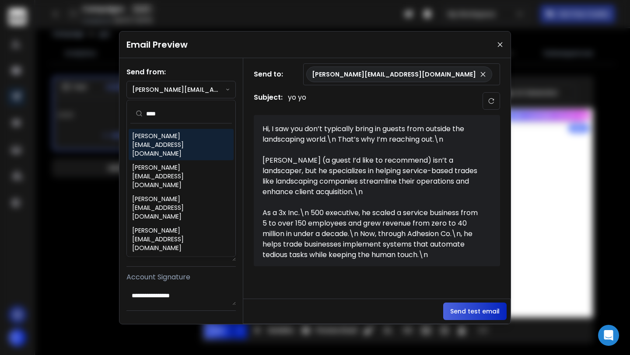
type input "****"
click at [169, 134] on div "[PERSON_NAME][EMAIL_ADDRESS][DOMAIN_NAME]" at bounding box center [181, 145] width 98 height 26
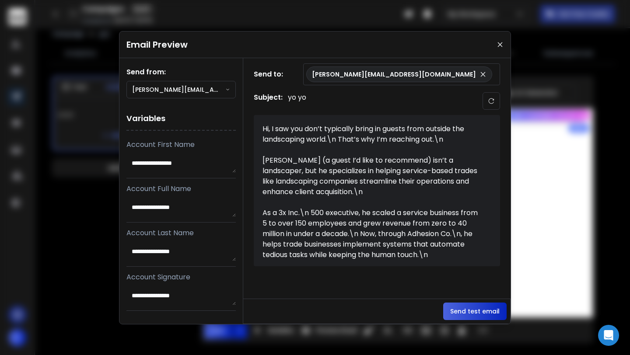
click at [386, 108] on div "Subject: yo yo" at bounding box center [365, 100] width 223 height 17
click at [469, 317] on button "Send test email" at bounding box center [474, 311] width 63 height 17
click at [504, 48] on div "Email Preview" at bounding box center [314, 44] width 391 height 26
click at [501, 47] on icon at bounding box center [499, 44] width 7 height 7
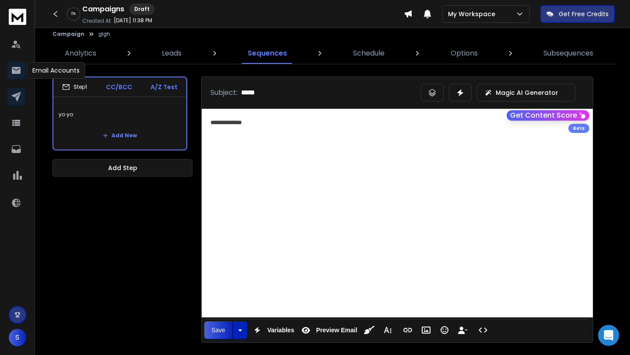
click at [13, 74] on icon at bounding box center [16, 70] width 10 height 10
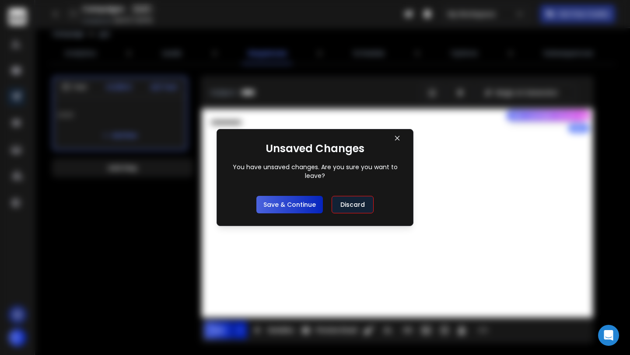
click at [353, 211] on button "Discard" at bounding box center [352, 204] width 42 height 17
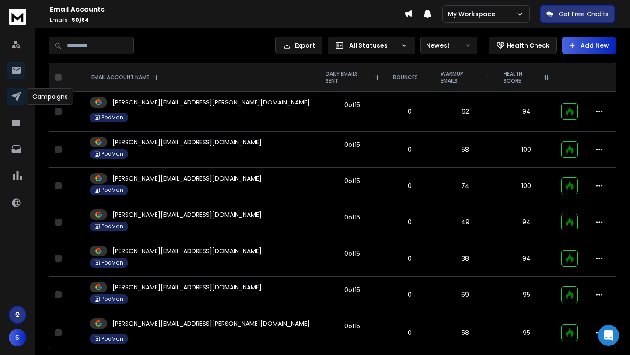
click at [18, 94] on icon at bounding box center [15, 96] width 9 height 9
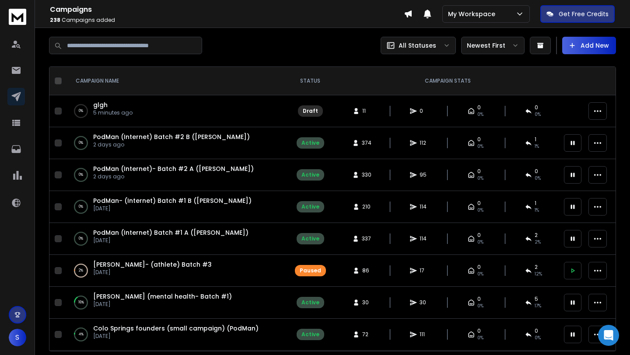
click at [597, 112] on icon "button" at bounding box center [597, 111] width 9 height 9
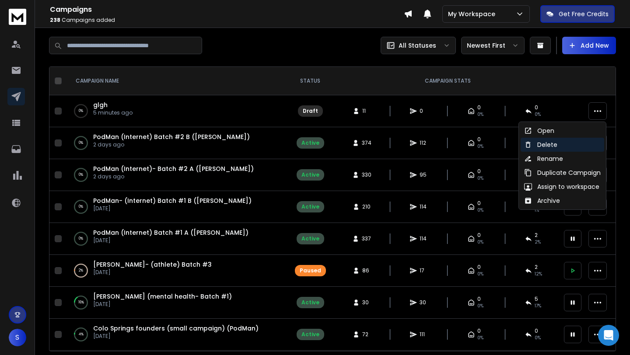
click at [557, 142] on div "Delete" at bounding box center [562, 145] width 84 height 14
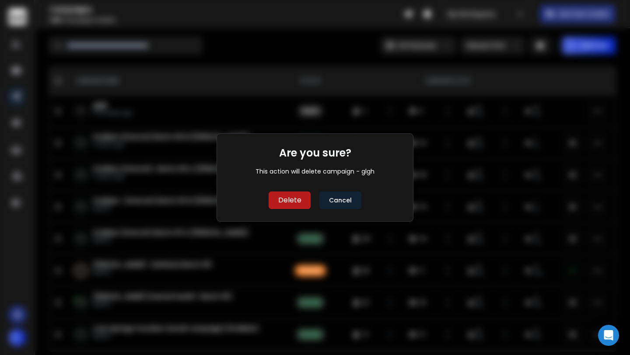
click at [278, 202] on button "Delete" at bounding box center [289, 199] width 42 height 17
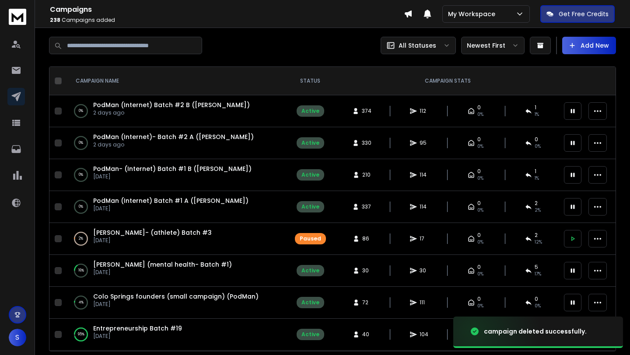
click at [585, 44] on button "Add New" at bounding box center [589, 45] width 54 height 17
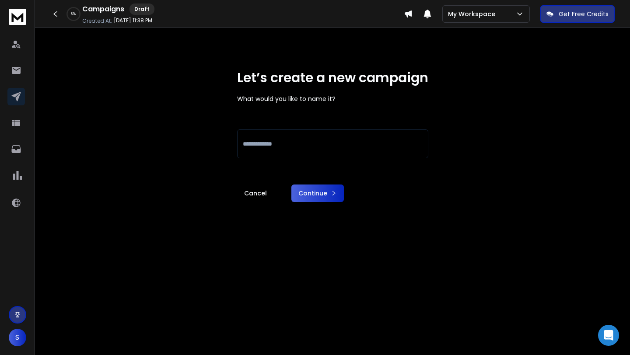
click at [319, 139] on input at bounding box center [332, 143] width 191 height 29
type input "*********"
click at [291, 184] on button "Continue" at bounding box center [317, 192] width 52 height 17
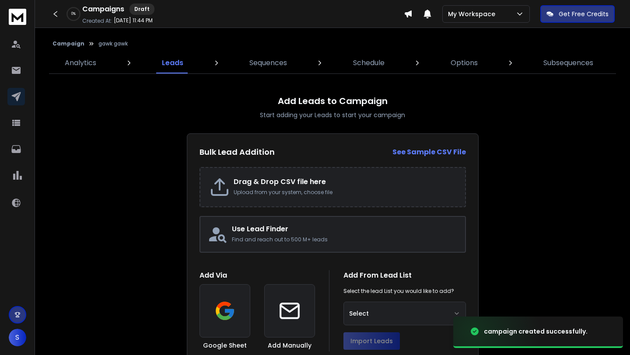
click at [243, 183] on h2 "Drag & Drop CSV file here" at bounding box center [344, 182] width 223 height 10
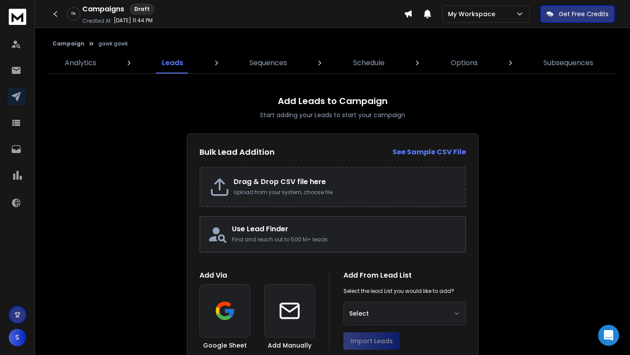
type input "**********"
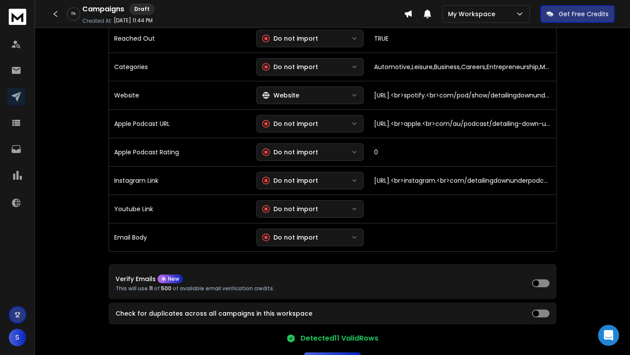
scroll to position [462, 0]
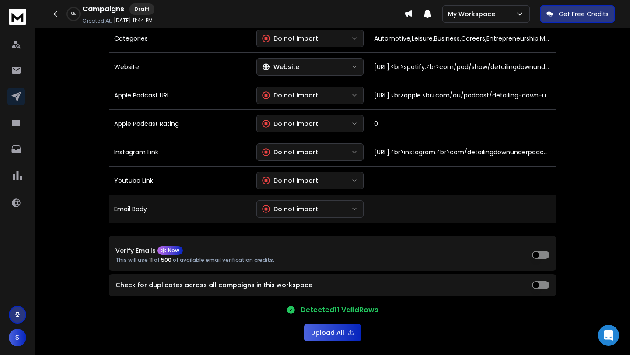
click at [296, 212] on div "Do not import" at bounding box center [290, 209] width 56 height 9
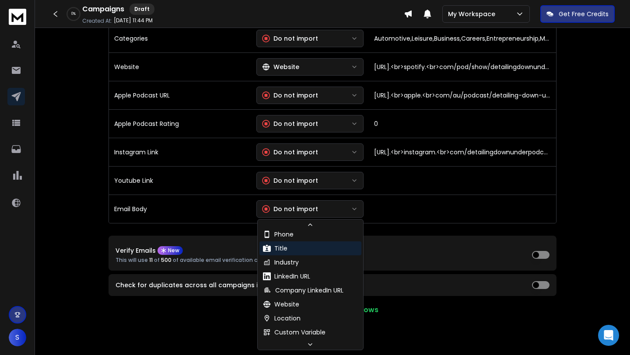
scroll to position [80, 0]
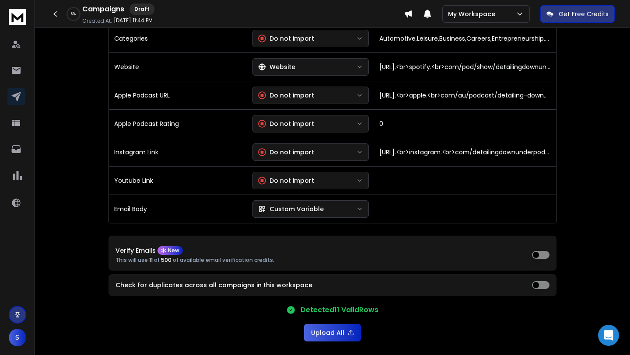
click at [333, 330] on button "Upload All" at bounding box center [332, 332] width 57 height 17
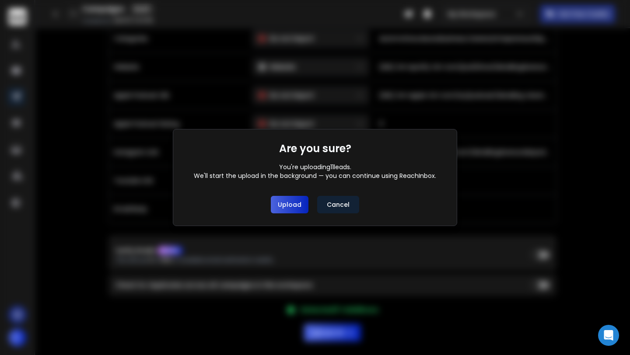
click at [285, 201] on button "Upload" at bounding box center [290, 204] width 38 height 17
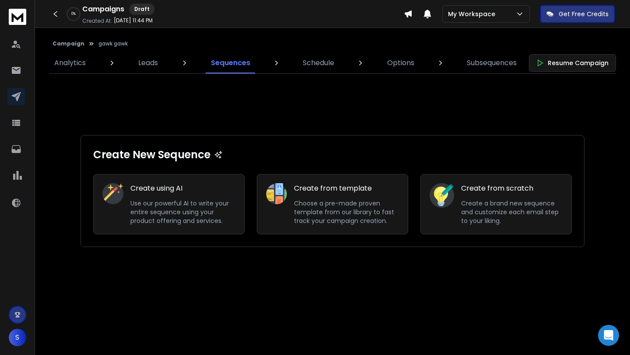
click at [487, 209] on p "Create a brand new sequence and customize each email step to your liking." at bounding box center [511, 212] width 101 height 26
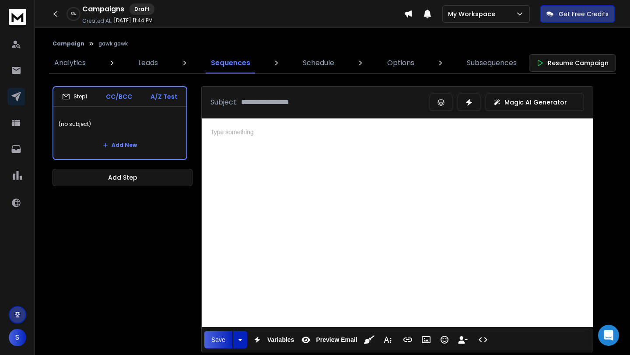
click at [247, 139] on div at bounding box center [397, 222] width 391 height 209
click at [265, 342] on span "Variables" at bounding box center [280, 339] width 31 height 7
click at [283, 339] on span "Variables" at bounding box center [280, 339] width 31 height 7
click at [255, 341] on input "text" at bounding box center [250, 340] width 59 height 19
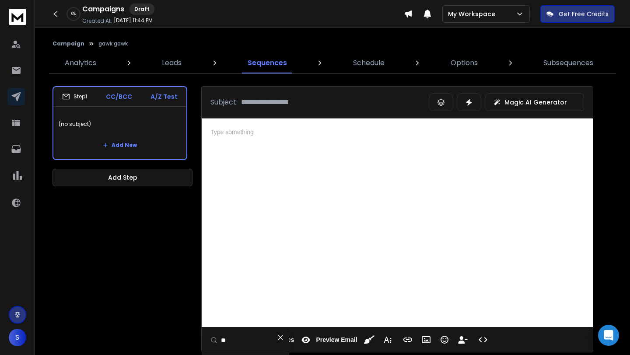
scroll to position [28, 0]
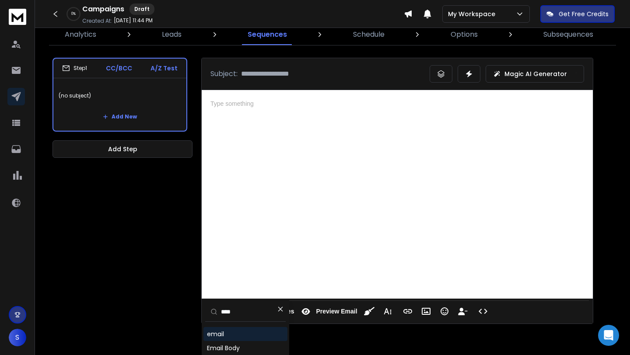
type input "*****"
click at [228, 343] on div "Email Body" at bounding box center [245, 348] width 84 height 14
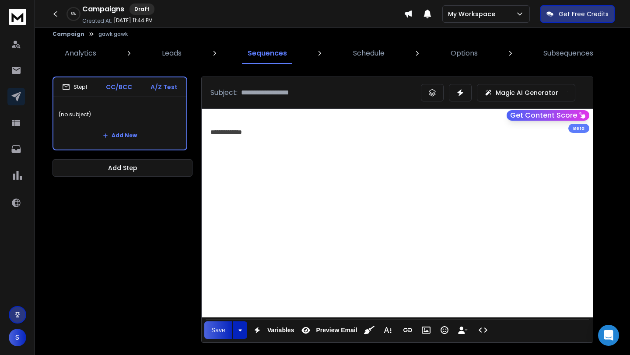
scroll to position [10, 0]
click at [284, 133] on div "**********" at bounding box center [396, 132] width 373 height 10
click at [277, 93] on input at bounding box center [326, 92] width 171 height 10
type input "****"
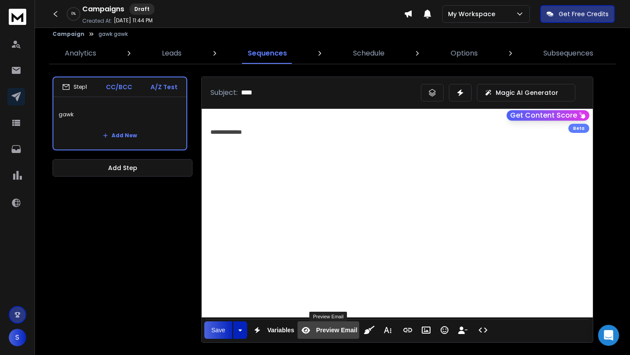
click at [329, 333] on span "Preview Email" at bounding box center [336, 330] width 45 height 7
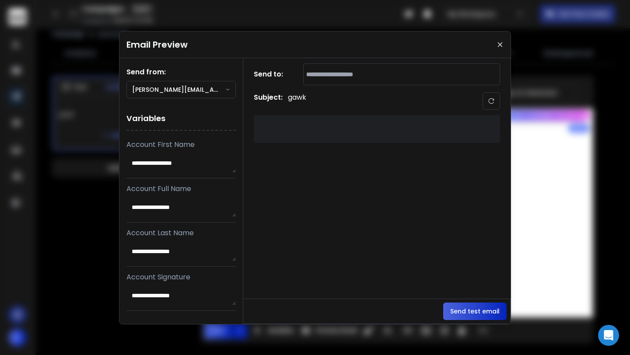
click at [336, 128] on div at bounding box center [377, 129] width 246 height 28
click at [494, 99] on icon at bounding box center [491, 101] width 6 height 6
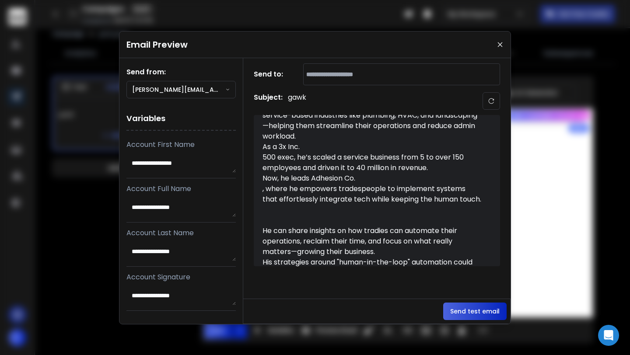
scroll to position [116, 0]
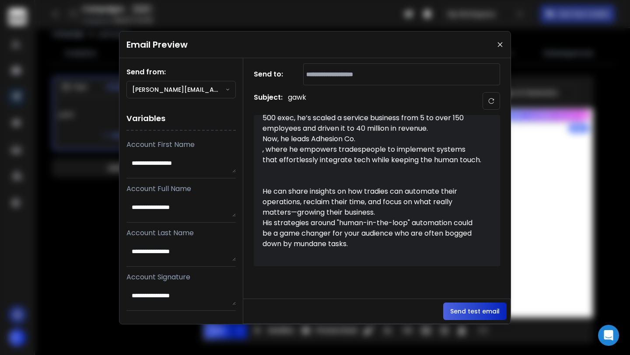
click at [334, 81] on input at bounding box center [401, 74] width 191 height 16
type input "**********"
click at [176, 93] on p "[PERSON_NAME][EMAIL_ADDRESS][DOMAIN_NAME]" at bounding box center [178, 89] width 93 height 9
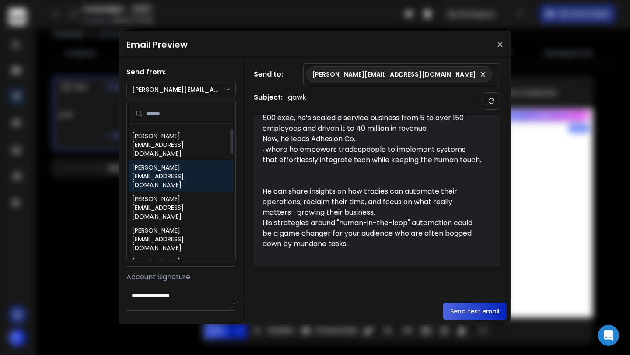
click at [158, 163] on div "[PERSON_NAME][EMAIL_ADDRESS][DOMAIN_NAME]" at bounding box center [181, 176] width 98 height 26
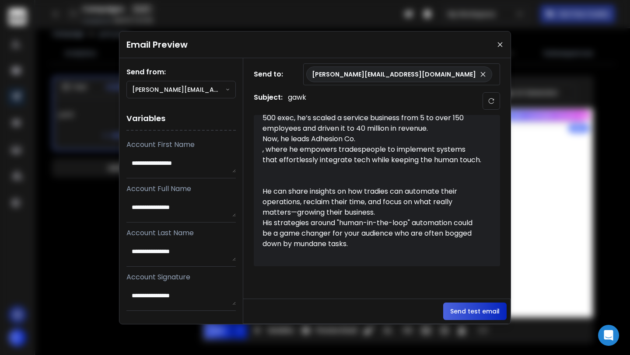
click at [420, 139] on div "Hi, I saw you focus on helping tradies break free from the daily grind of their…" at bounding box center [371, 149] width 219 height 262
click at [479, 310] on button "Send test email" at bounding box center [474, 311] width 63 height 17
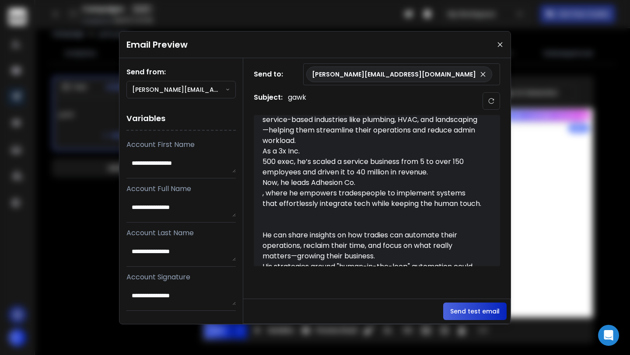
scroll to position [0, 0]
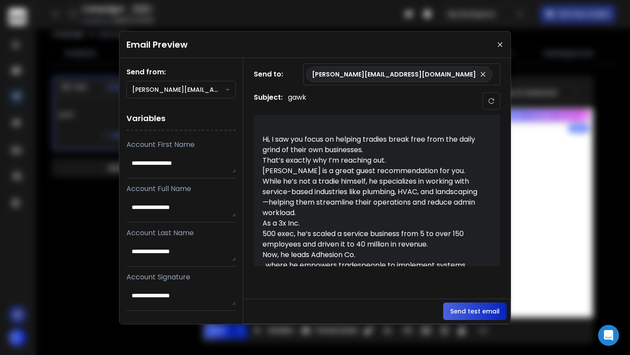
click at [501, 45] on icon at bounding box center [499, 44] width 7 height 7
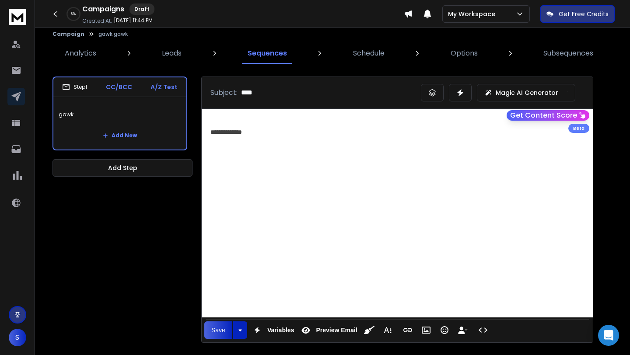
click at [226, 161] on div "**********" at bounding box center [397, 213] width 391 height 209
click at [108, 184] on div "Step 1 CC/BCC A/Z Test gawk Add New Add Step" at bounding box center [122, 210] width 140 height 266
